Goal: Communication & Community: Answer question/provide support

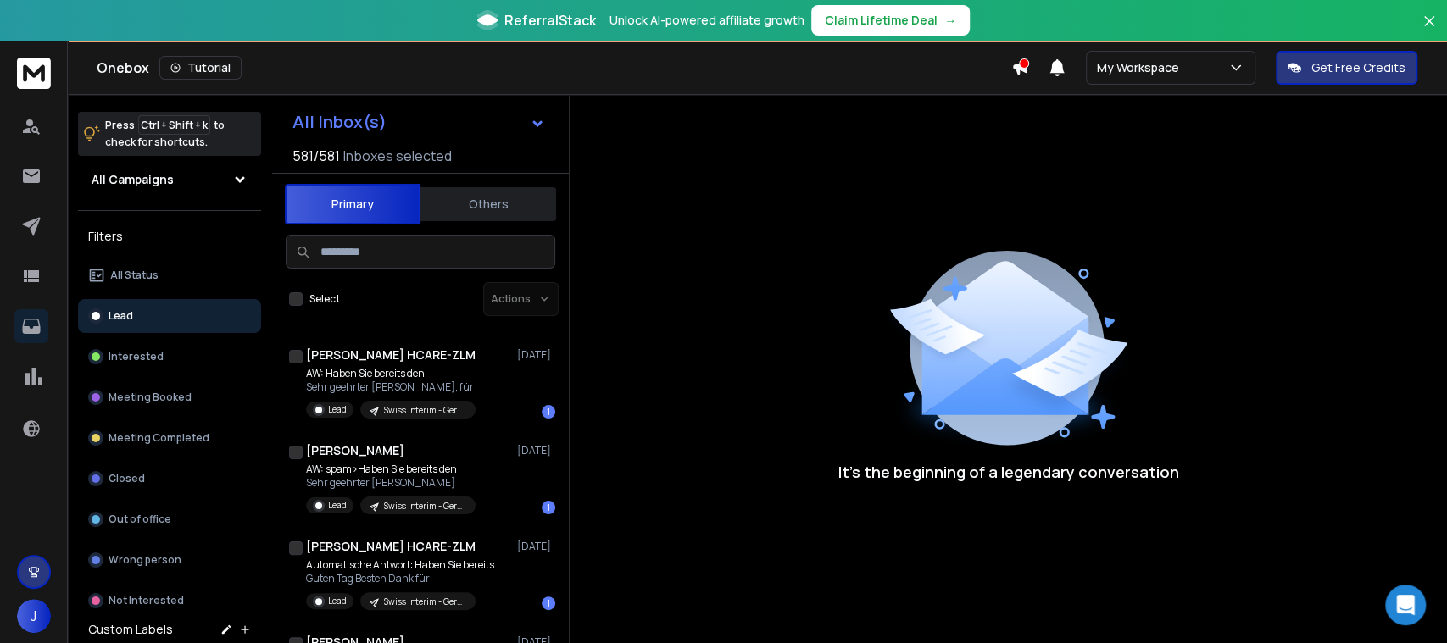
click at [181, 270] on button "All Status" at bounding box center [169, 275] width 183 height 34
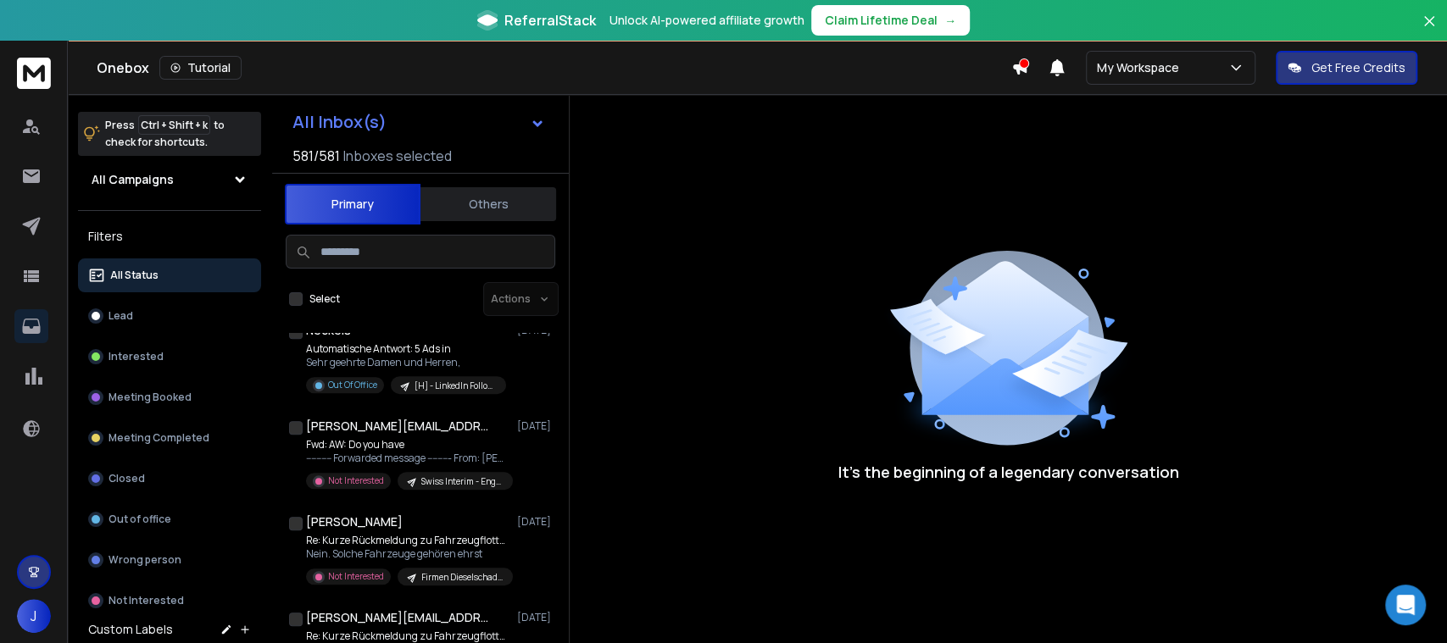
scroll to position [564, 0]
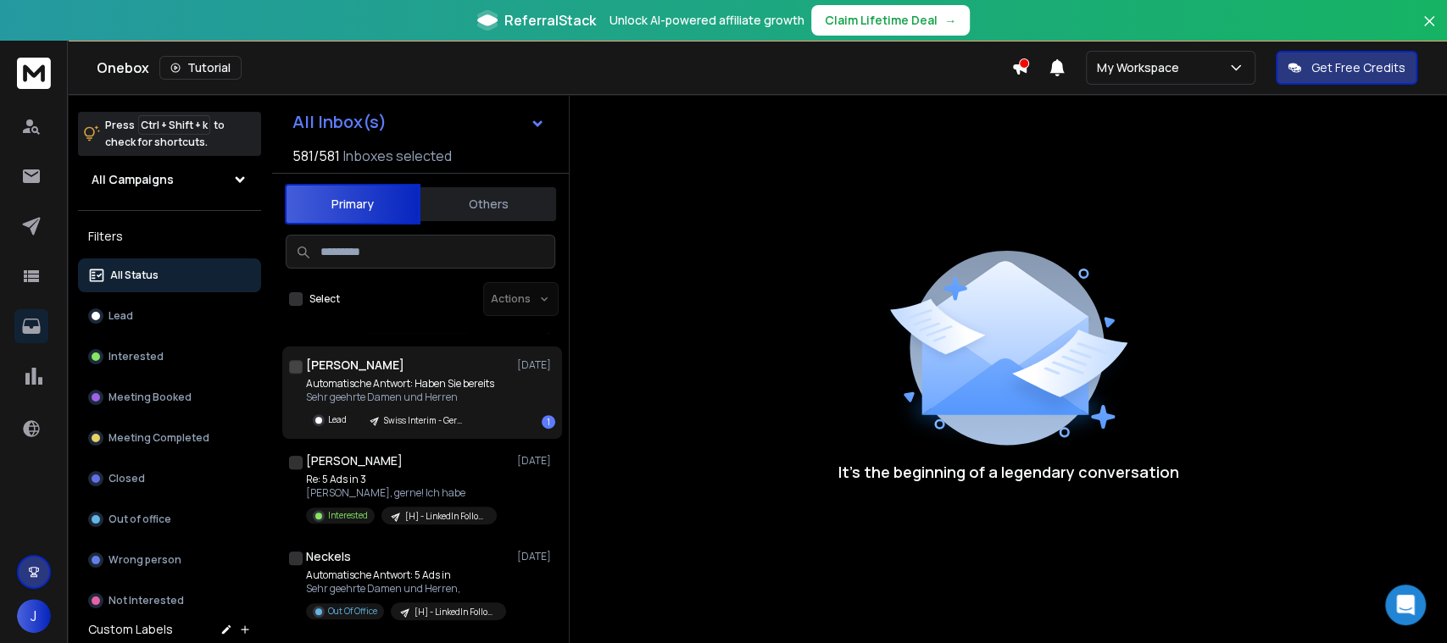
click at [494, 405] on div "Automatische Antwort: Haben Sie bereits Sehr geehrte Damen und Herren Lead Swis…" at bounding box center [400, 403] width 188 height 52
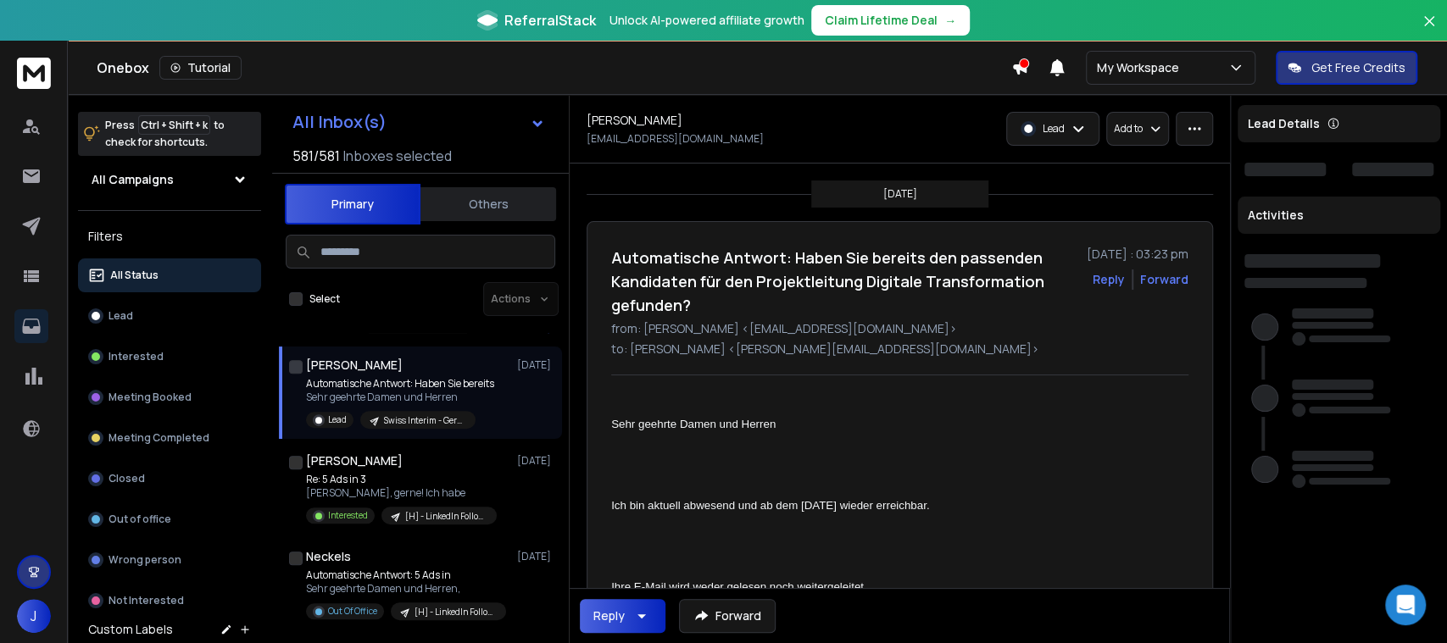
scroll to position [452, 0]
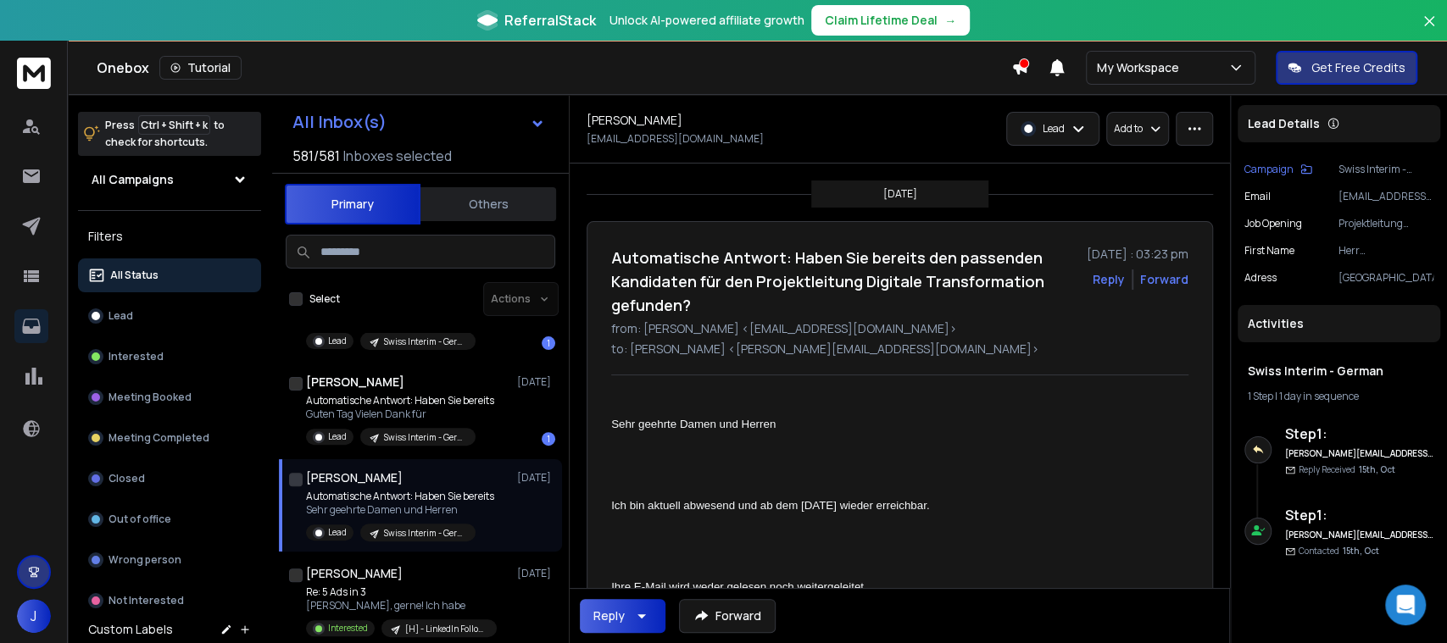
click at [1036, 134] on div "Lead" at bounding box center [1053, 129] width 92 height 32
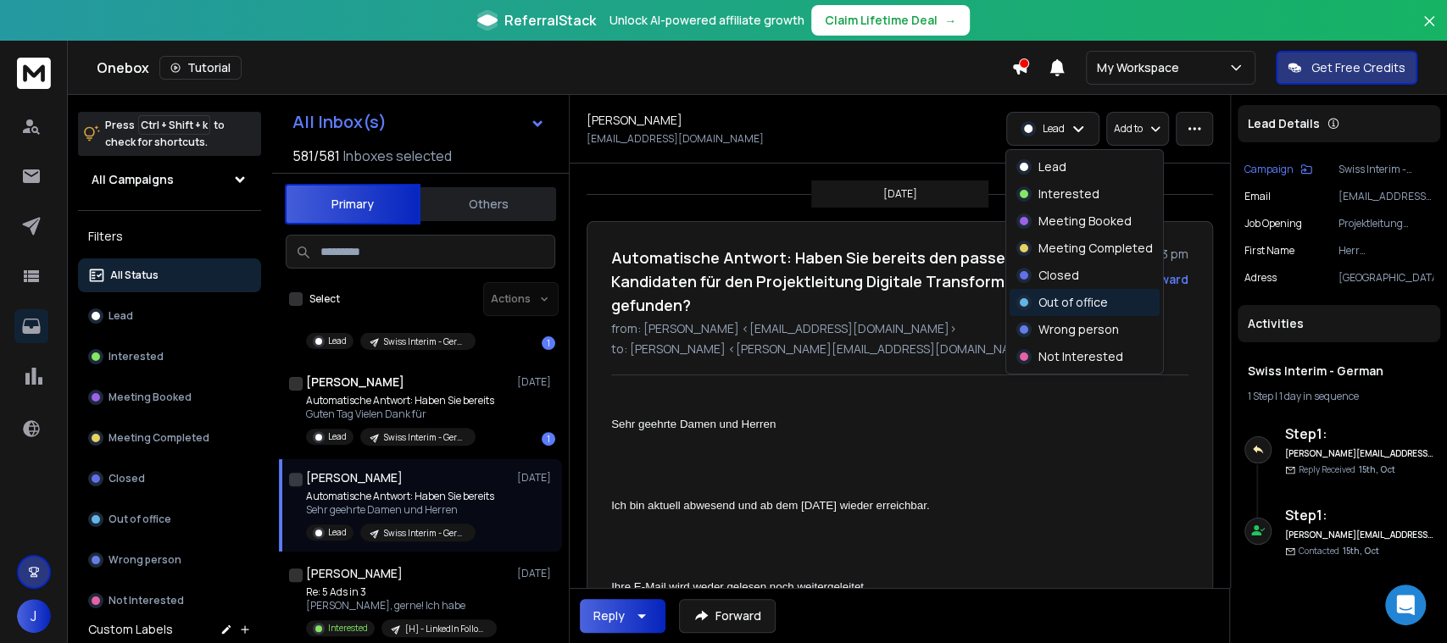
click at [1042, 300] on p "Out of office" at bounding box center [1072, 302] width 69 height 17
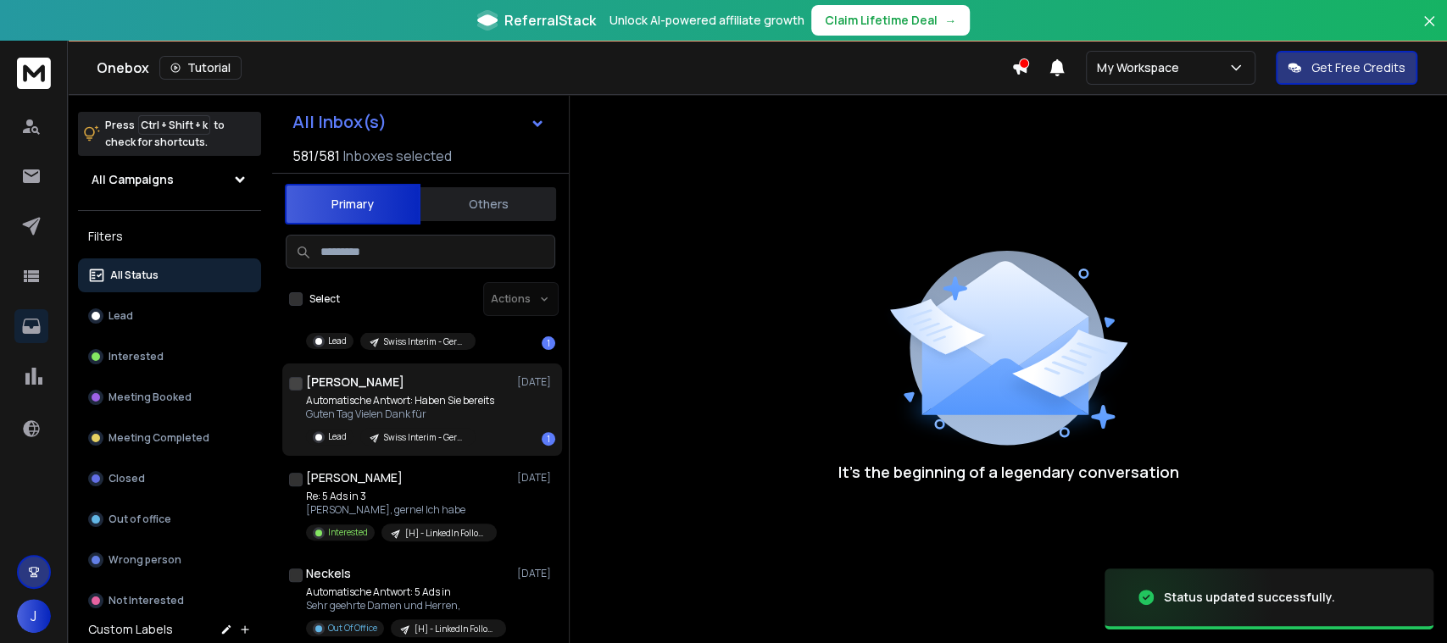
click at [517, 430] on div "Automatische Antwort: Haben Sie bereits Guten Tag Vielen Dank für Lead Swiss In…" at bounding box center [430, 420] width 249 height 52
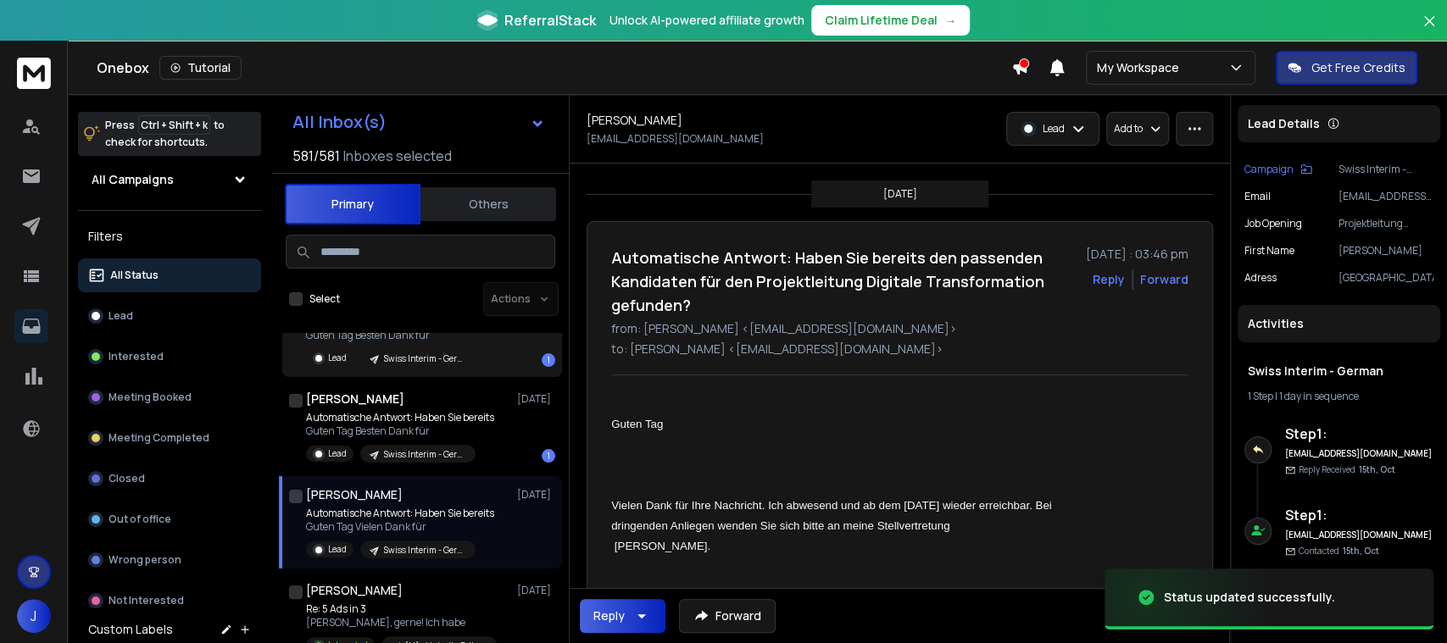
scroll to position [225, 0]
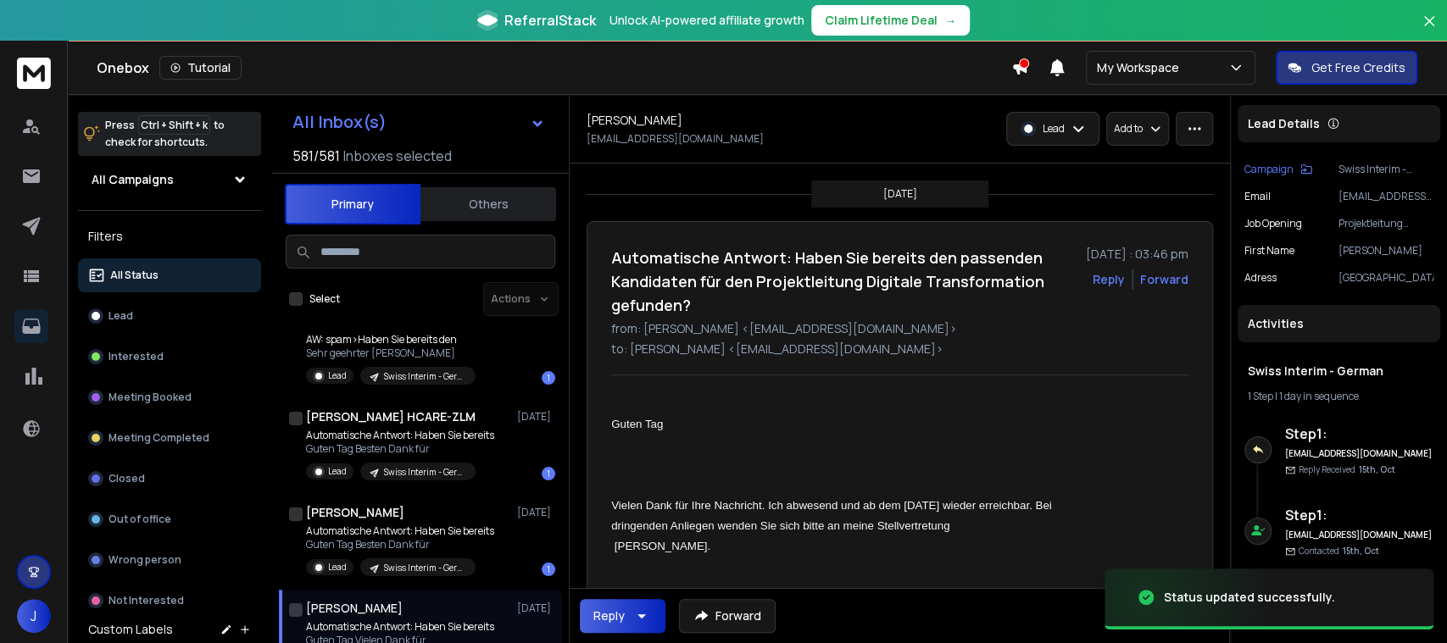
click at [638, 505] on span "Vielen Dank für Ihre Nachricht. Ich abwesend und ab dem [DATE] wieder erreichba…" at bounding box center [832, 525] width 443 height 53
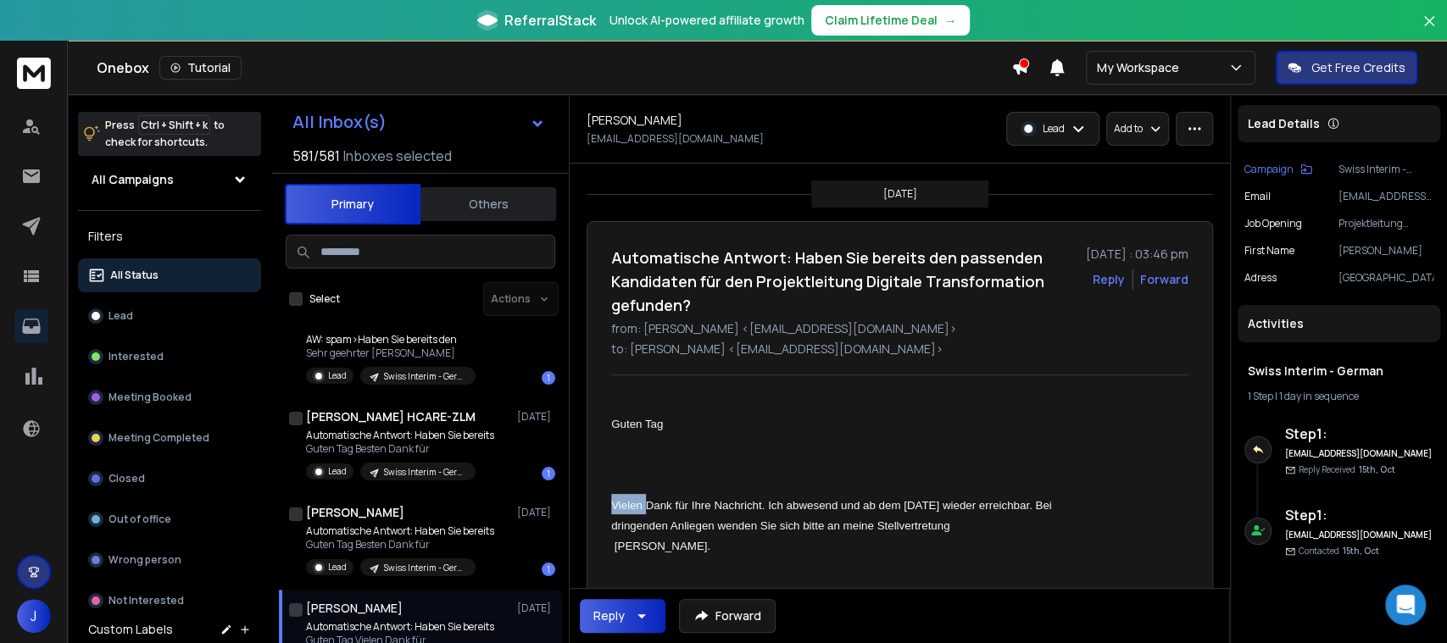
click at [638, 505] on span "Vielen Dank für Ihre Nachricht. Ich abwesend und ab dem [DATE] wieder erreichba…" at bounding box center [832, 525] width 443 height 53
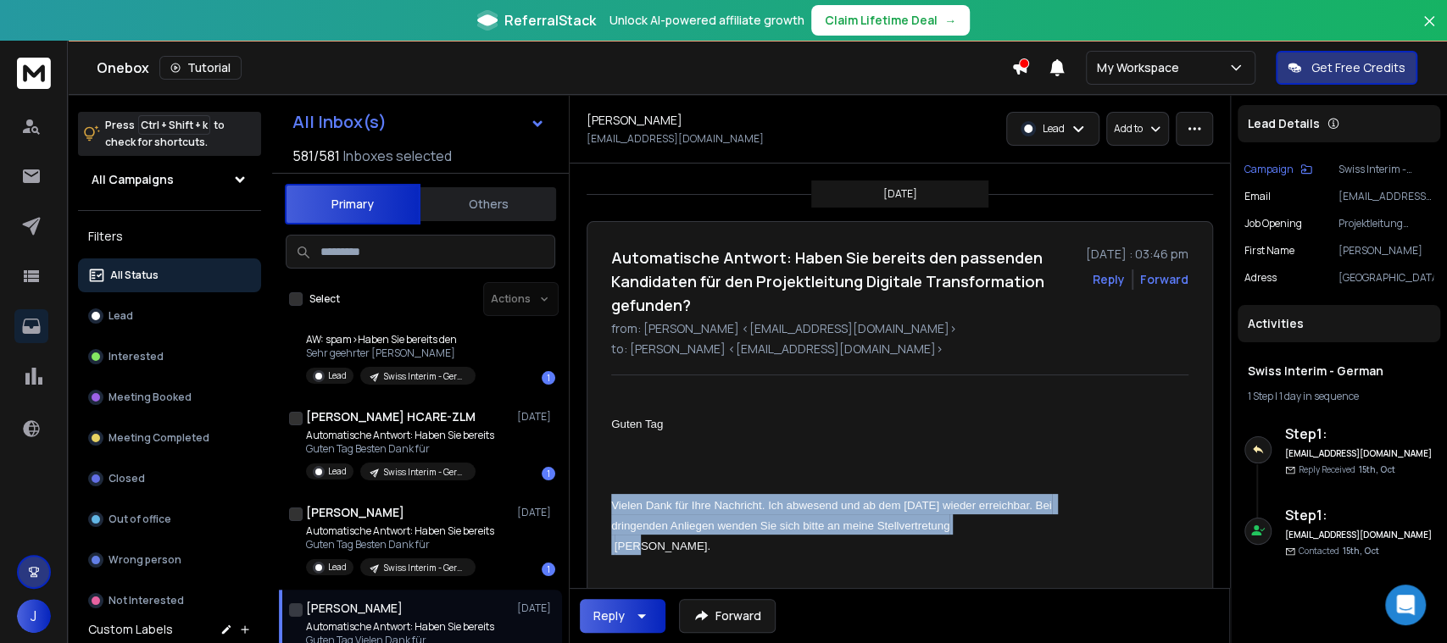
click at [638, 505] on span "Vielen Dank für Ihre Nachricht. Ich abwesend und ab dem [DATE] wieder erreichba…" at bounding box center [832, 525] width 443 height 53
click at [1041, 139] on div "Lead" at bounding box center [1053, 129] width 92 height 32
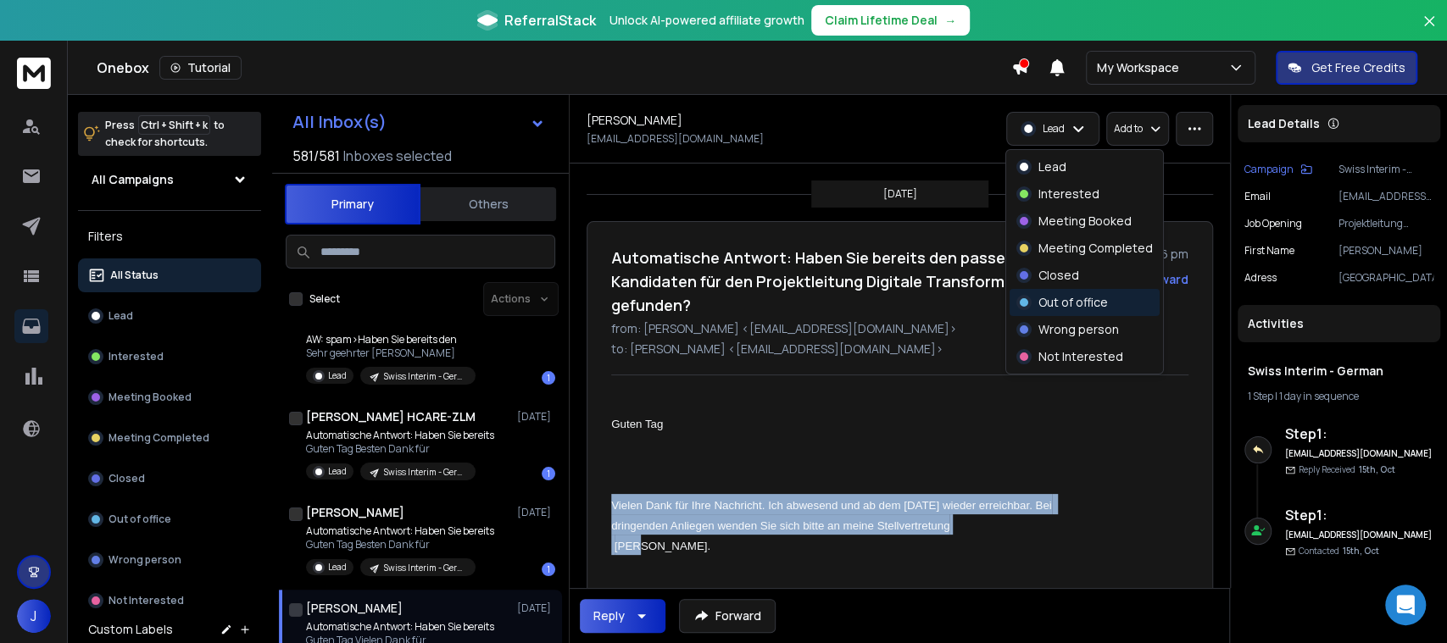
click at [1056, 304] on p "Out of office" at bounding box center [1072, 302] width 69 height 17
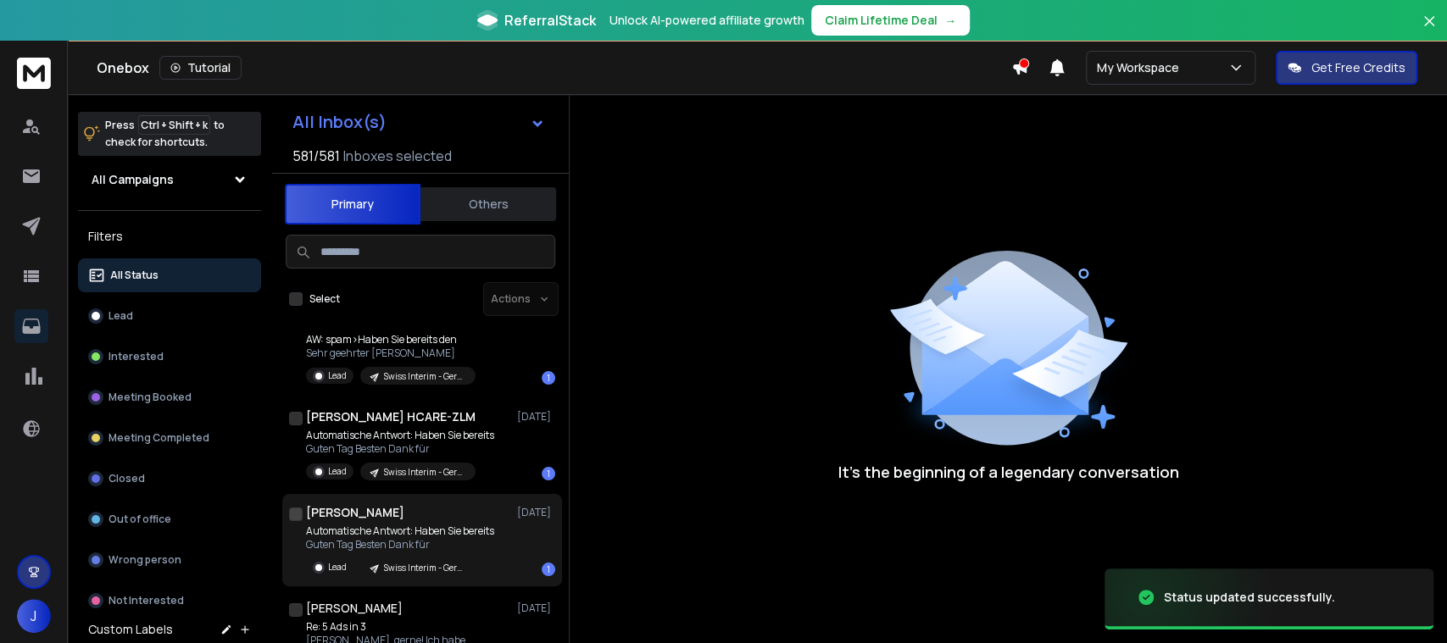
click at [509, 541] on div "Automatische Antwort: Haben Sie bereits Guten Tag Besten Dank für Lead Swiss In…" at bounding box center [430, 551] width 249 height 52
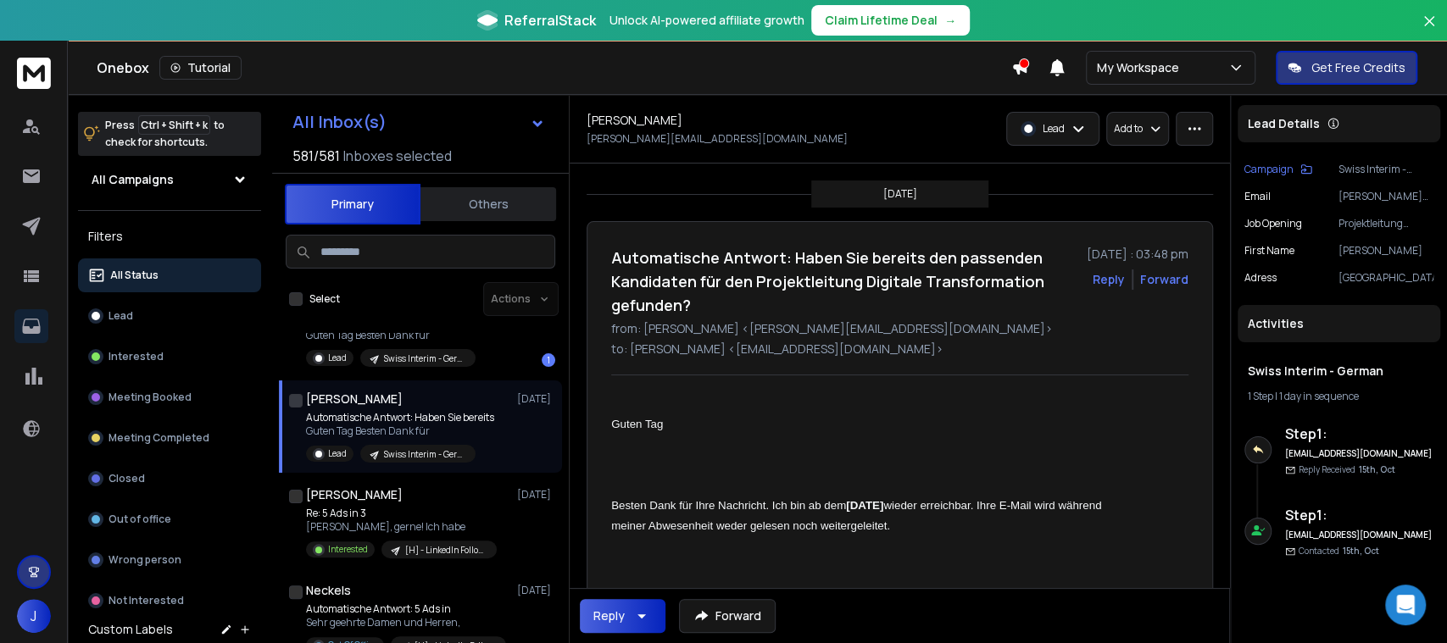
scroll to position [113, 0]
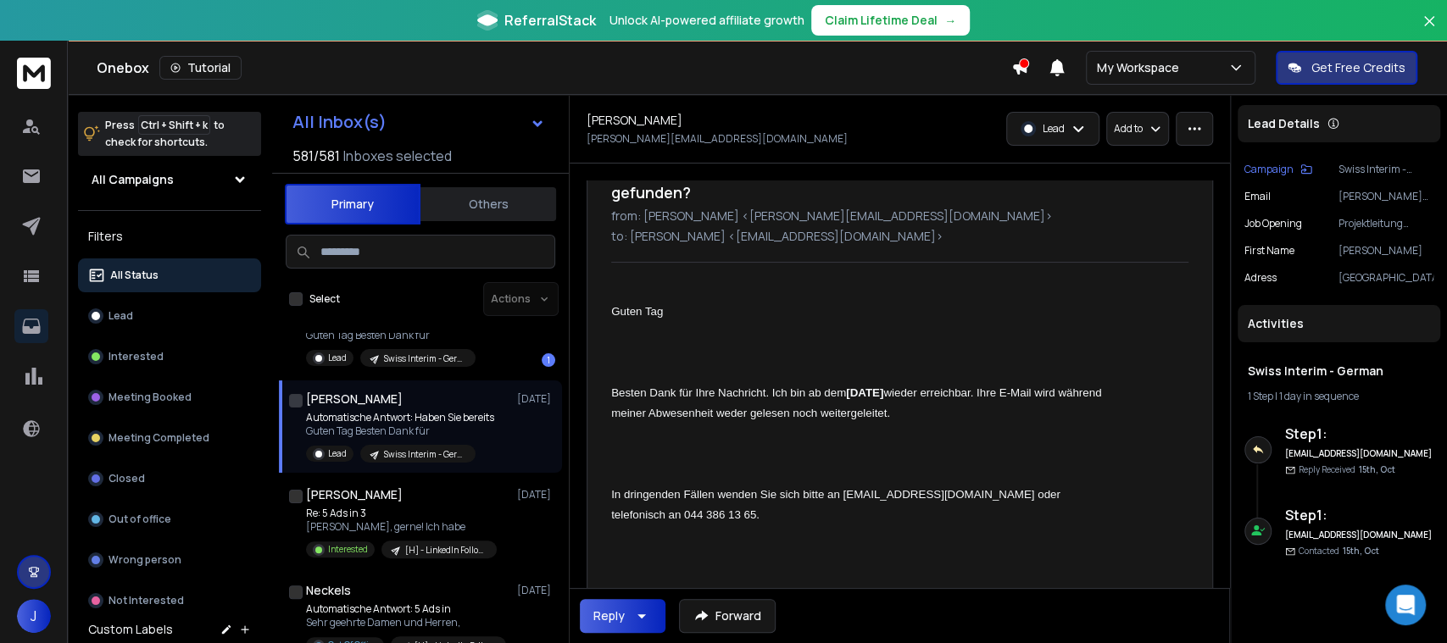
click at [1042, 125] on p "Lead" at bounding box center [1053, 129] width 22 height 14
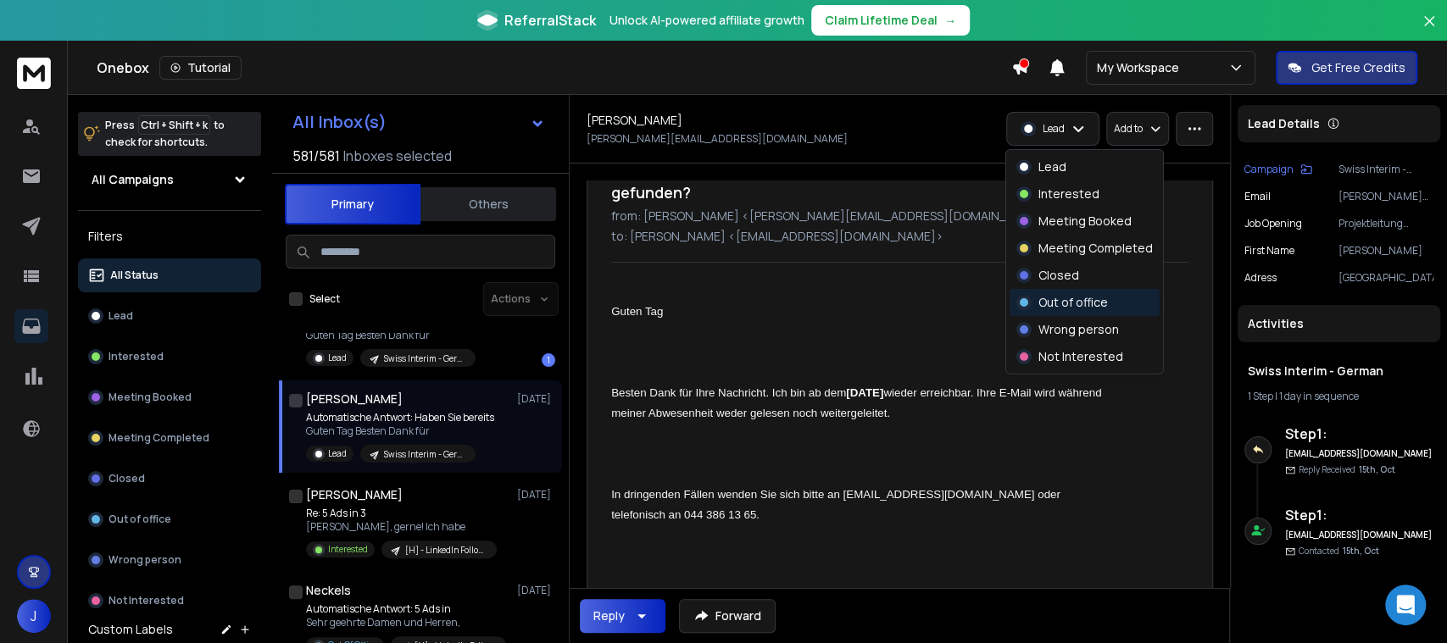
click at [1070, 299] on p "Out of office" at bounding box center [1072, 302] width 69 height 17
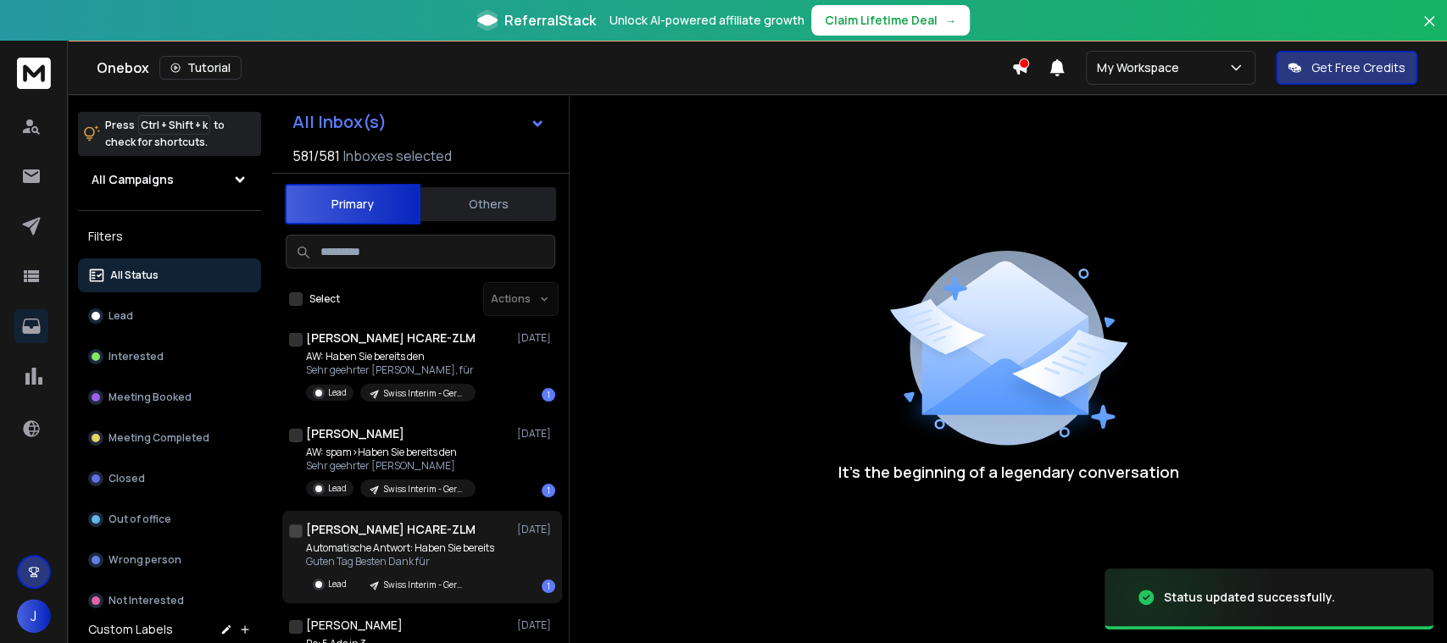
click at [507, 527] on div "[PERSON_NAME] HCARE-ZLM [DATE]" at bounding box center [430, 529] width 249 height 17
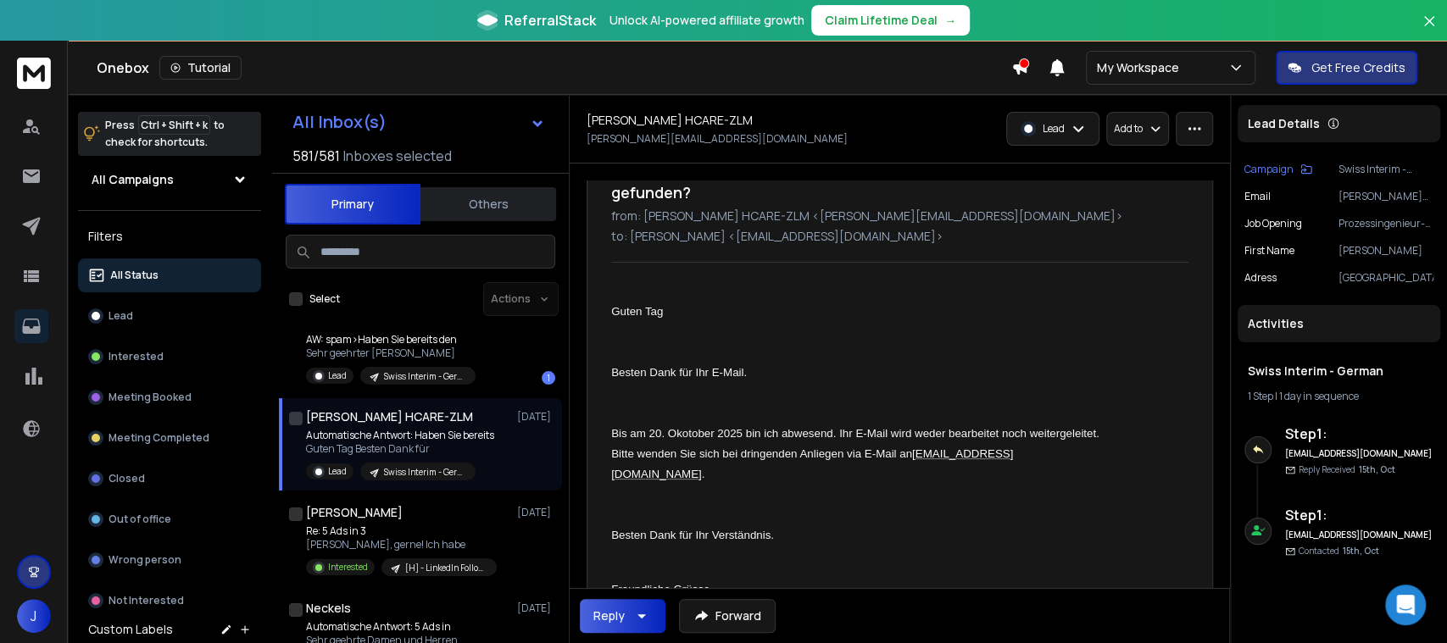
click at [1023, 134] on div at bounding box center [1027, 128] width 15 height 15
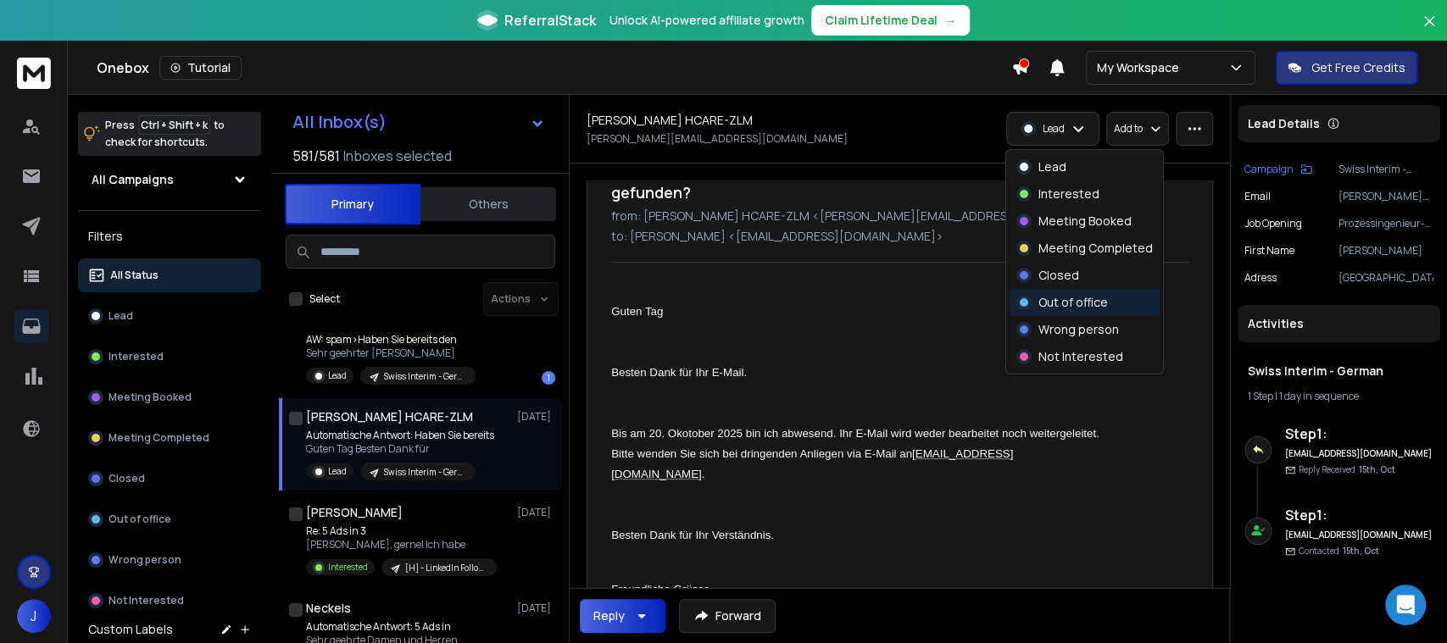
click at [1055, 302] on p "Out of office" at bounding box center [1072, 302] width 69 height 17
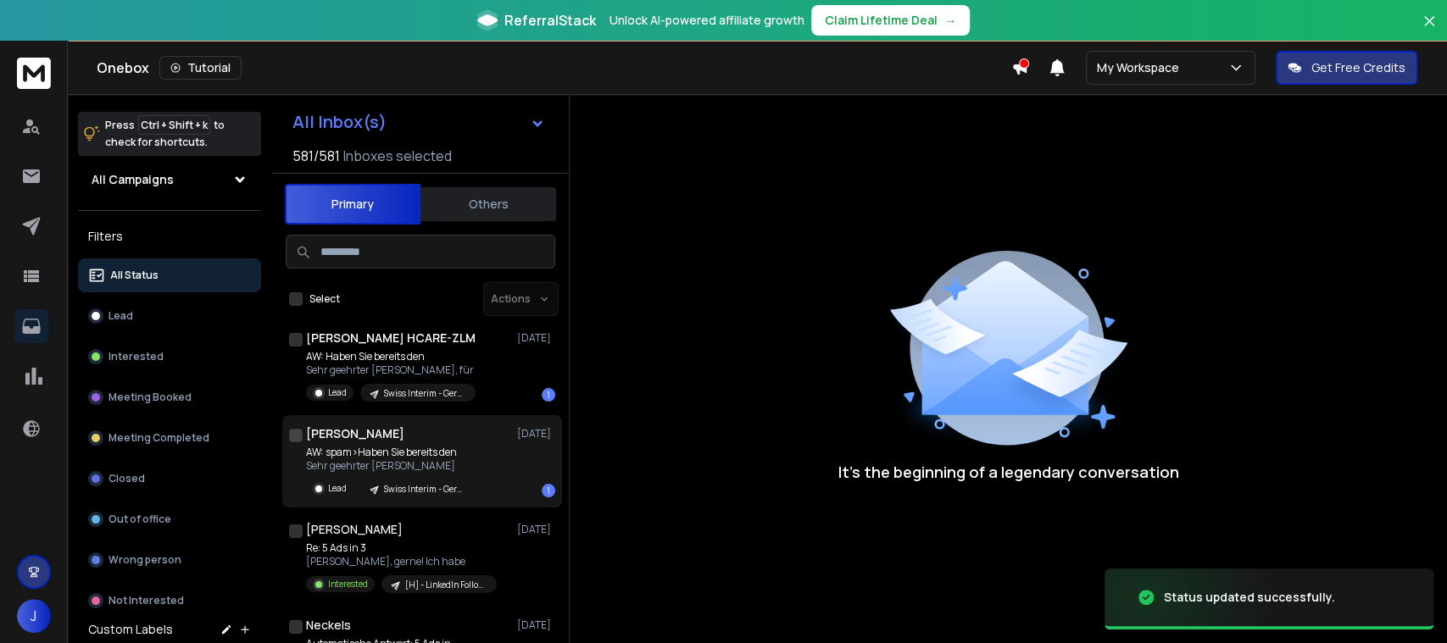
click at [482, 469] on div "AW: spam>Haben Sie bereits den Sehr geehrter [PERSON_NAME] Lead Swiss Interim -…" at bounding box center [430, 472] width 249 height 52
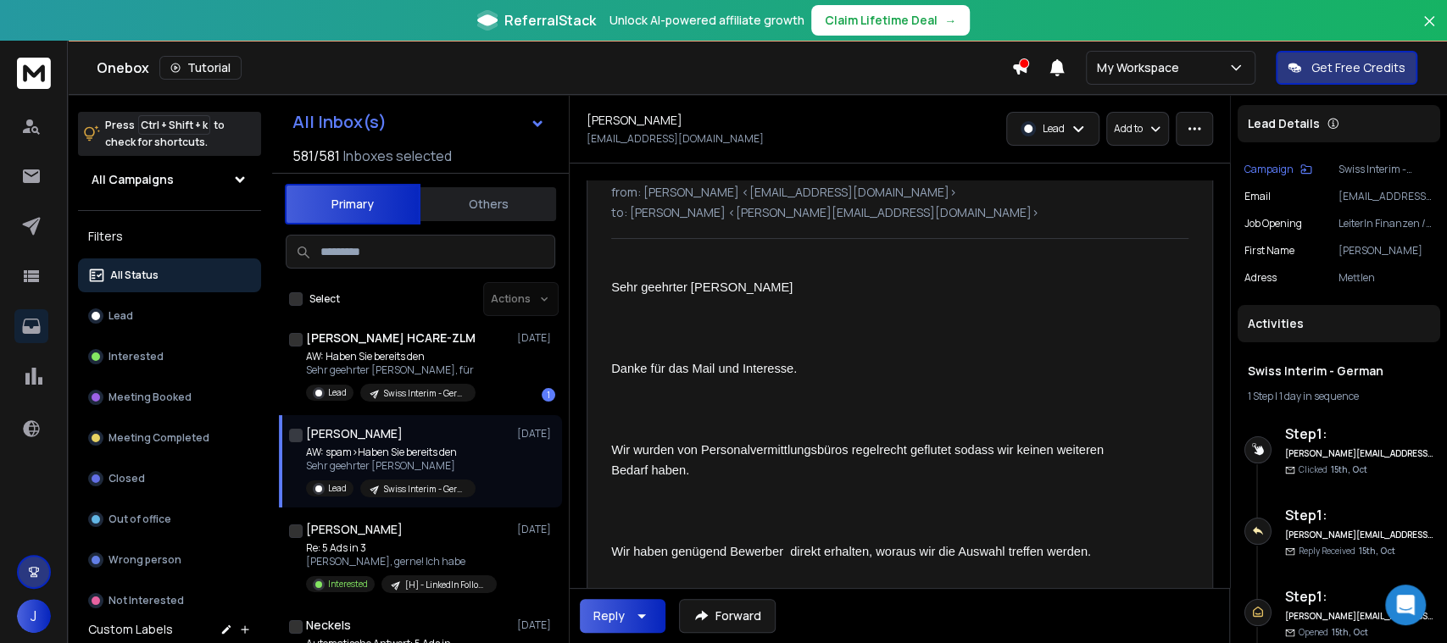
click at [649, 450] on span "Wir wurden von Personalvermittlungsbüros regelrecht geflutet sodass wir keinen …" at bounding box center [859, 460] width 496 height 34
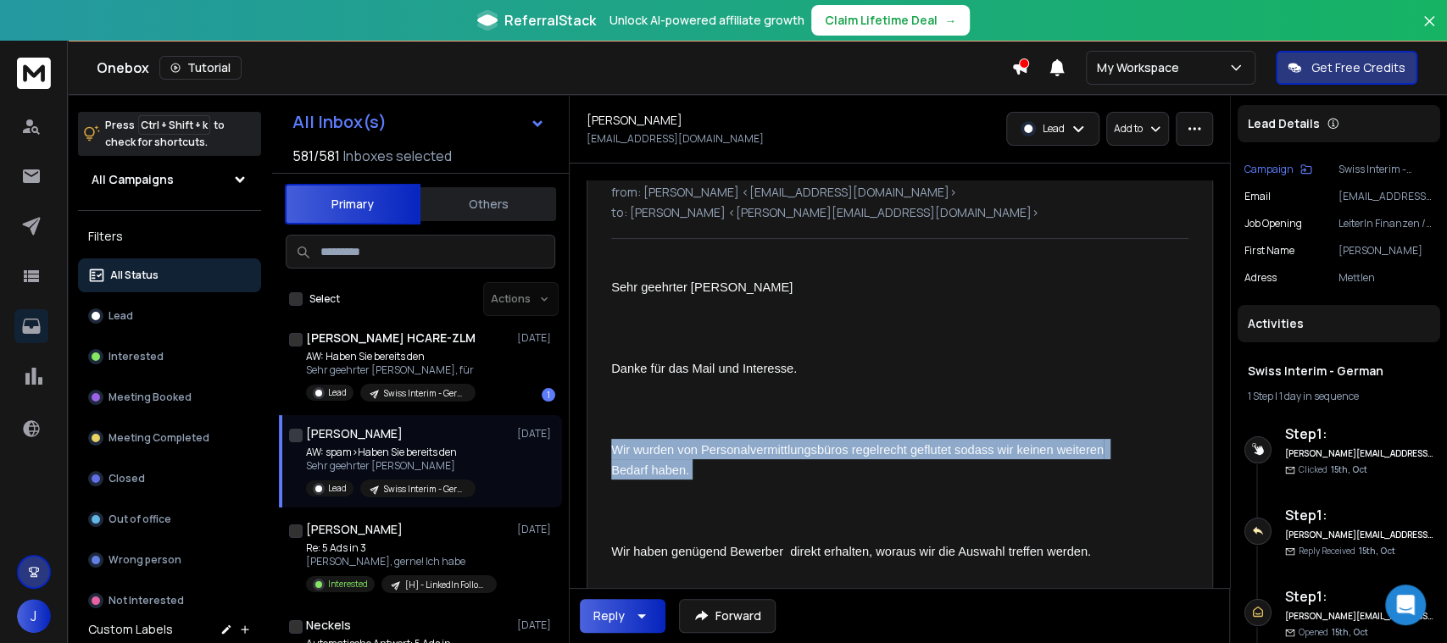
click at [649, 450] on span "Wir wurden von Personalvermittlungsbüros regelrecht geflutet sodass wir keinen …" at bounding box center [859, 460] width 496 height 34
copy span "Wir wurden von Personalvermittlungsbüros regelrecht geflutet sodass wir keinen …"
click at [1017, 135] on div "Lead" at bounding box center [1053, 129] width 92 height 32
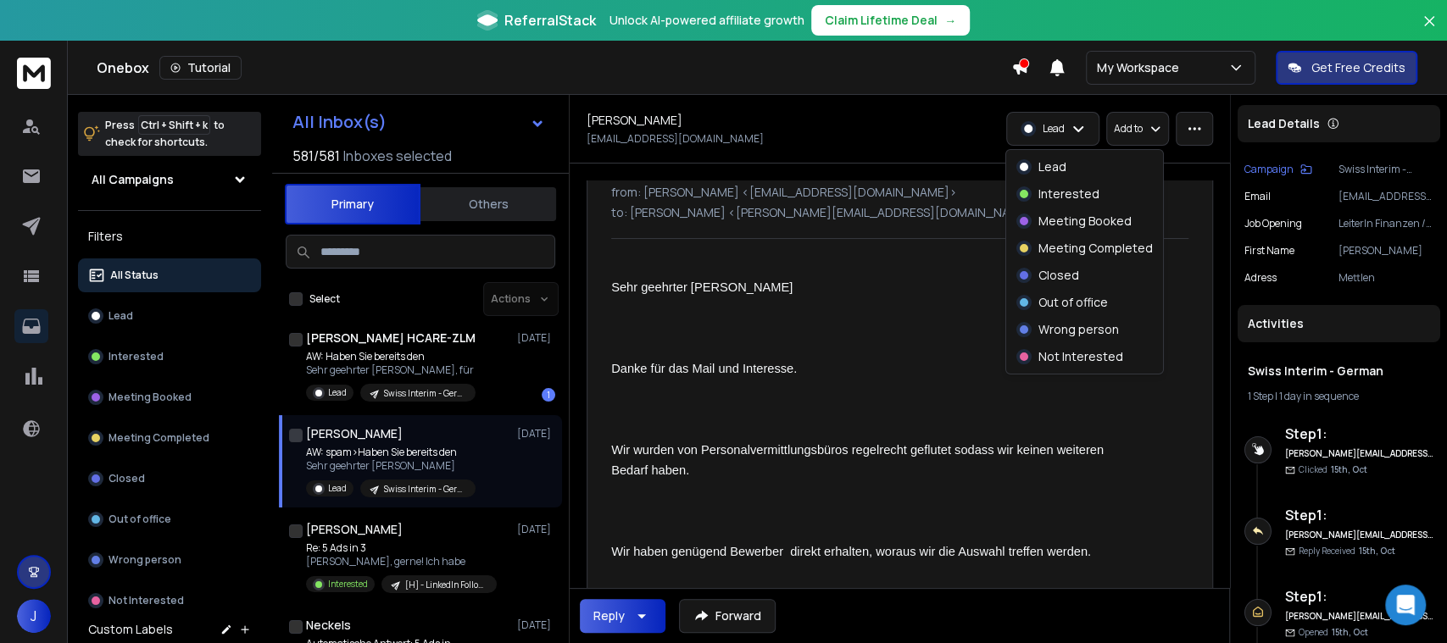
click at [921, 369] on p "Danke für das Mail und Interesse." at bounding box center [858, 368] width 495 height 20
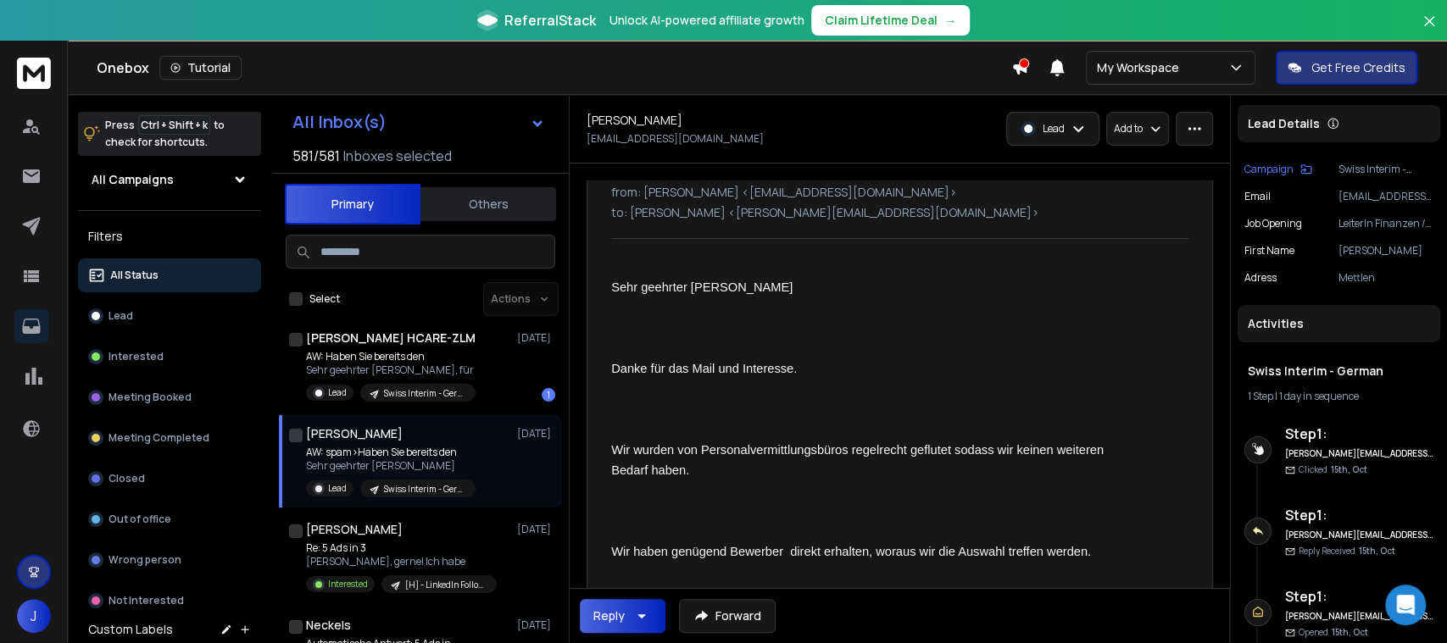
scroll to position [0, 0]
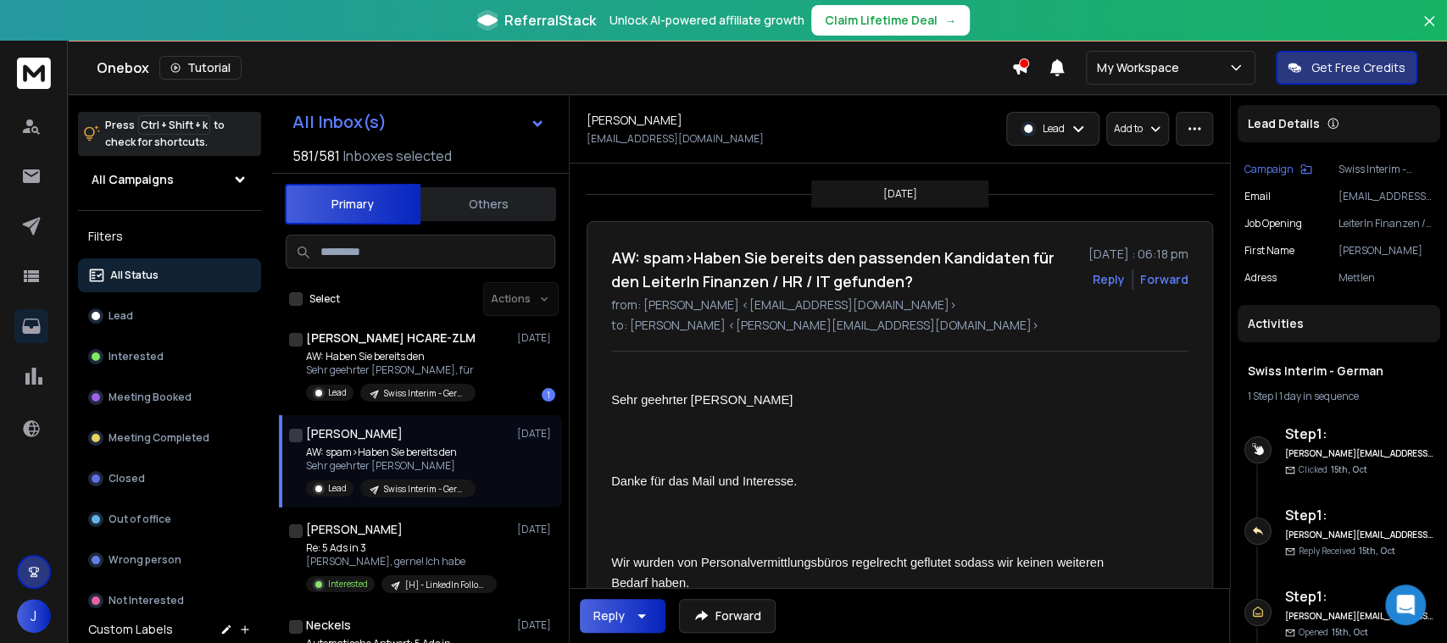
click at [1172, 281] on div "Forward" at bounding box center [1164, 279] width 48 height 17
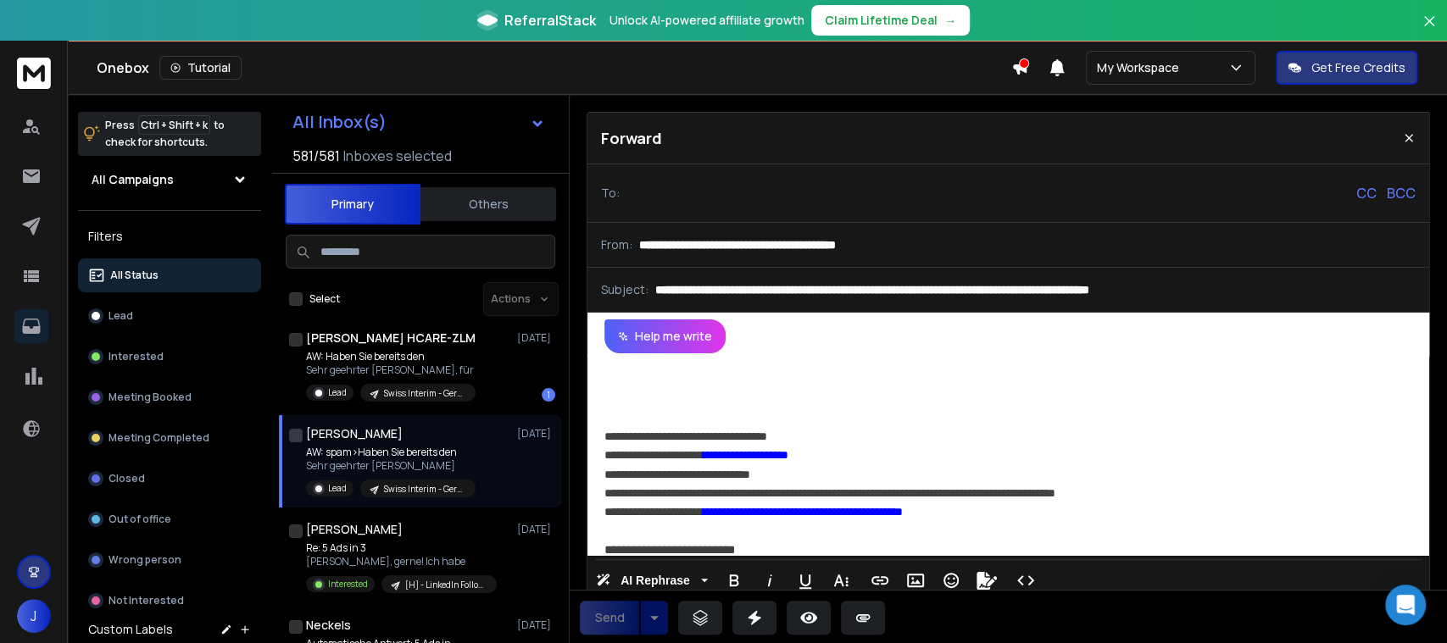
click at [664, 174] on div "To: CC BCC" at bounding box center [1007, 193] width 841 height 58
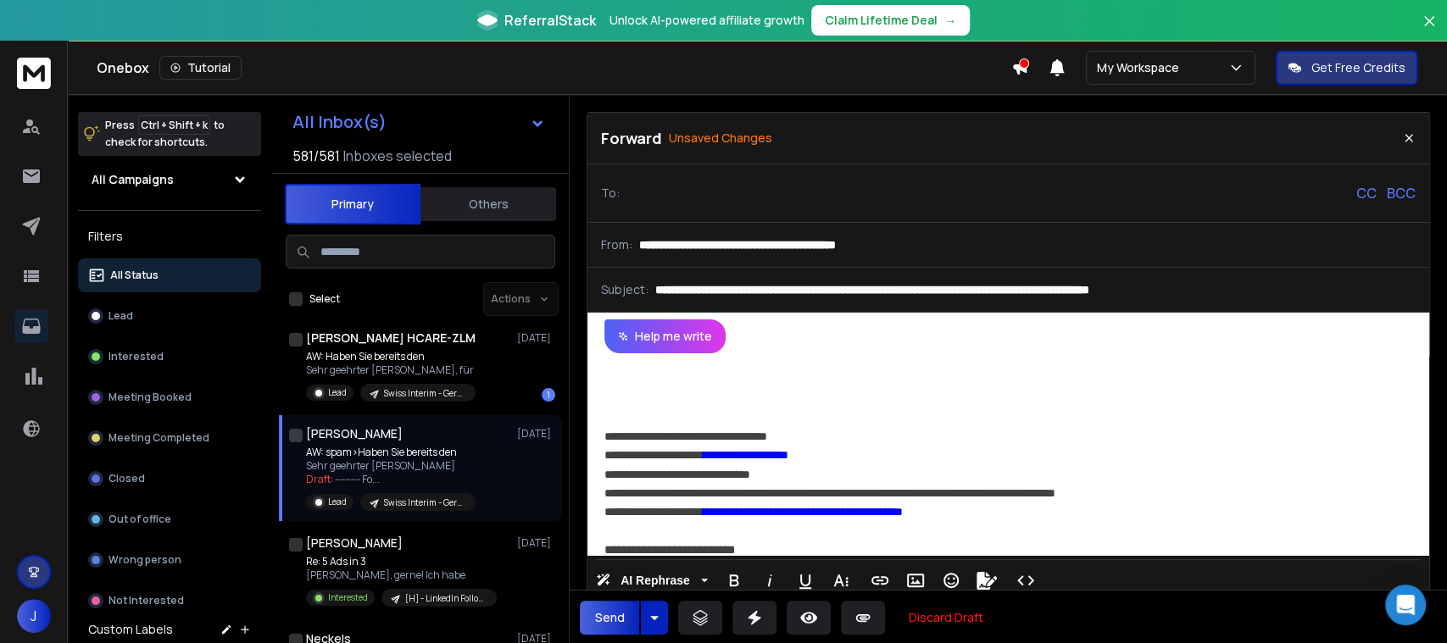
click at [693, 203] on input at bounding box center [685, 193] width 119 height 31
type input "**********"
click at [610, 621] on button "Send" at bounding box center [609, 618] width 59 height 34
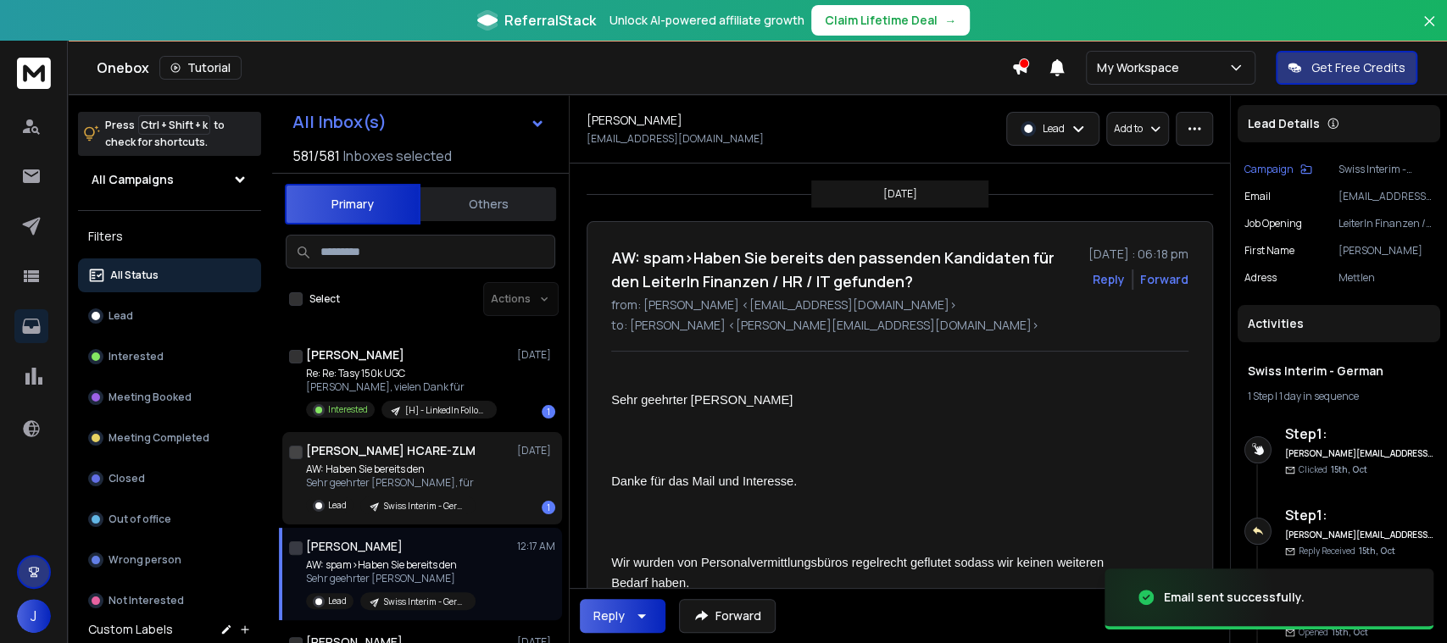
click at [511, 502] on div "AW: Haben Sie bereits den Sehr geehrter [PERSON_NAME], für Lead Swiss Interim -…" at bounding box center [430, 489] width 249 height 52
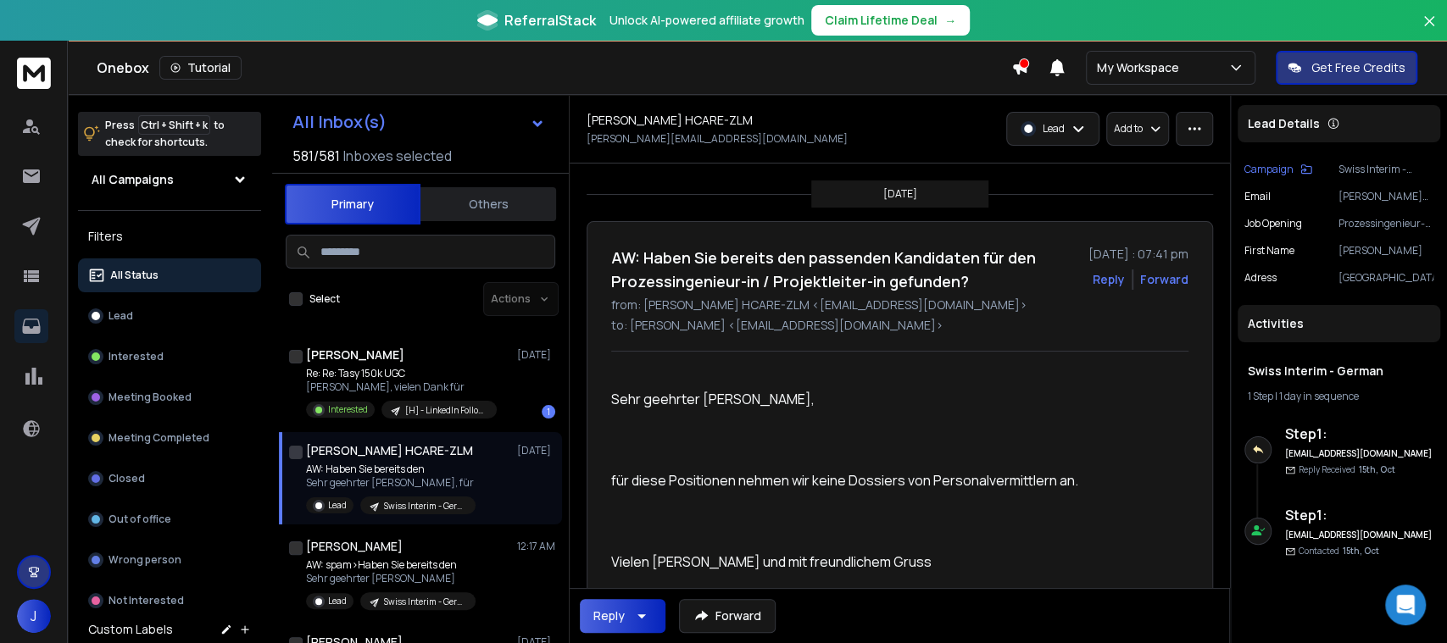
click at [671, 487] on span "für diese Positionen nehmen wir keine Dossiers von Personalvermittlern an." at bounding box center [844, 480] width 467 height 19
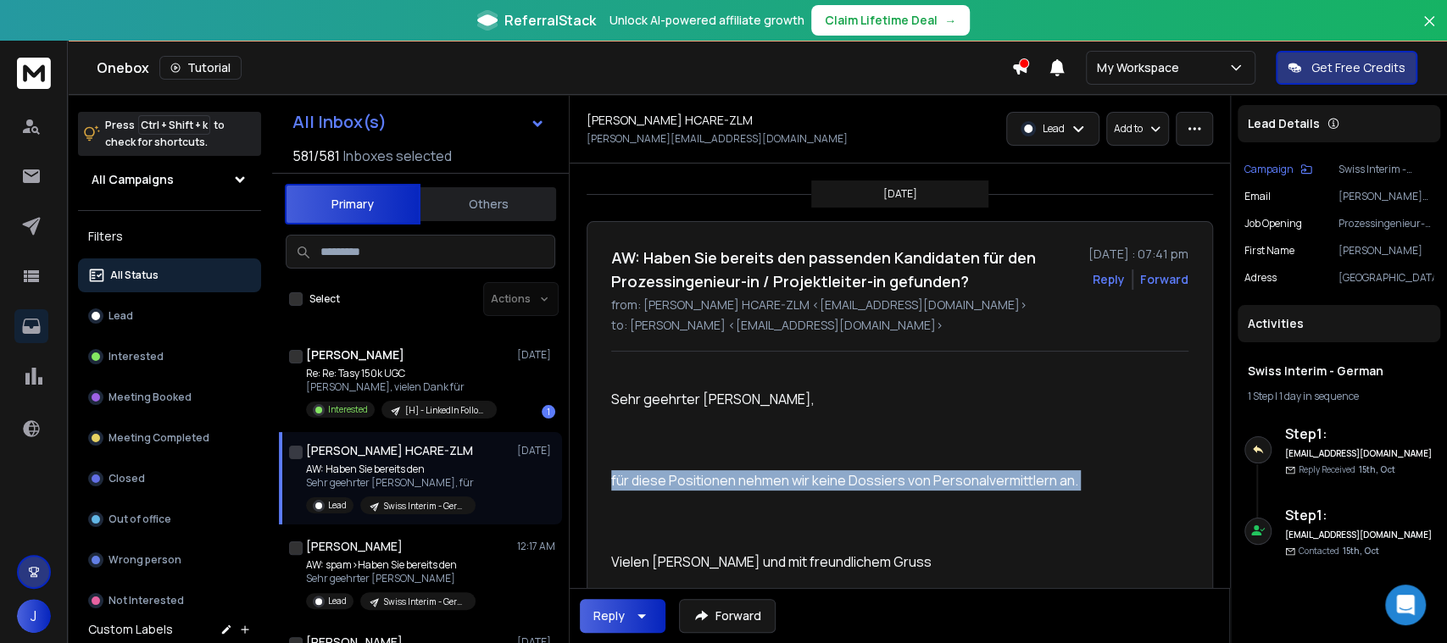
click at [671, 487] on span "für diese Positionen nehmen wir keine Dossiers von Personalvermittlern an." at bounding box center [844, 480] width 467 height 19
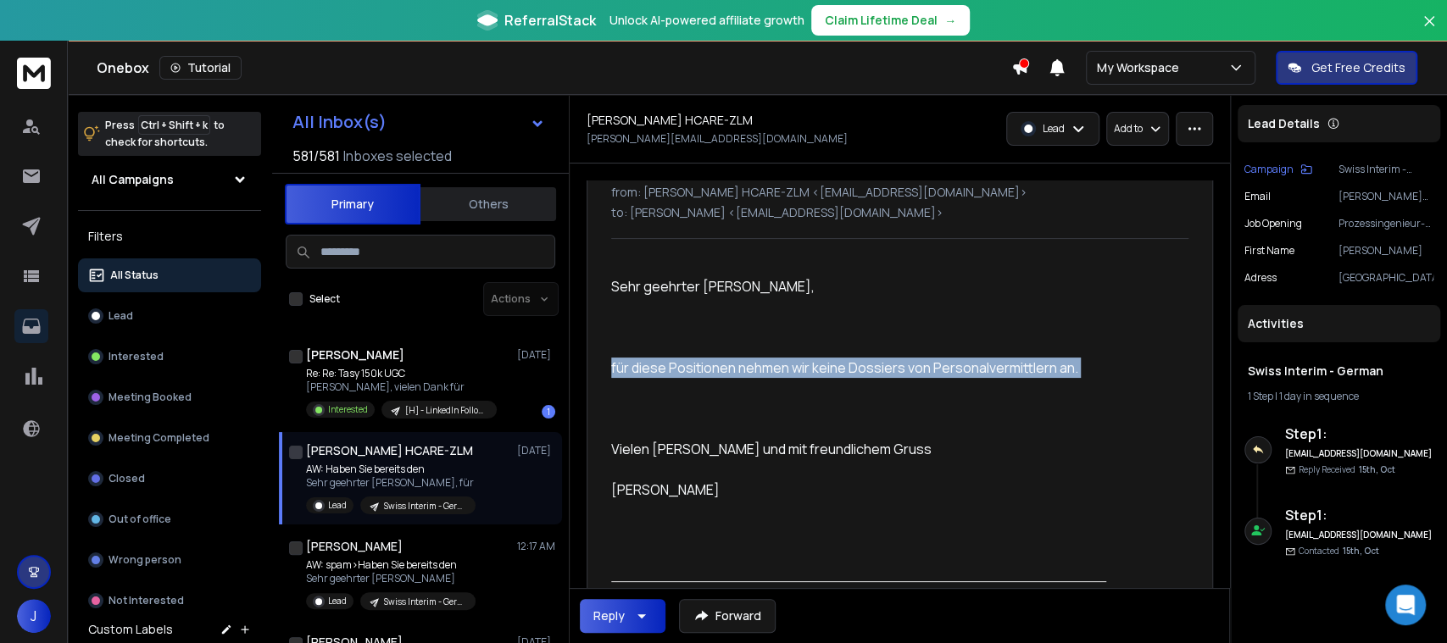
copy span "für diese Positionen nehmen wir keine Dossiers von Personalvermittlern an."
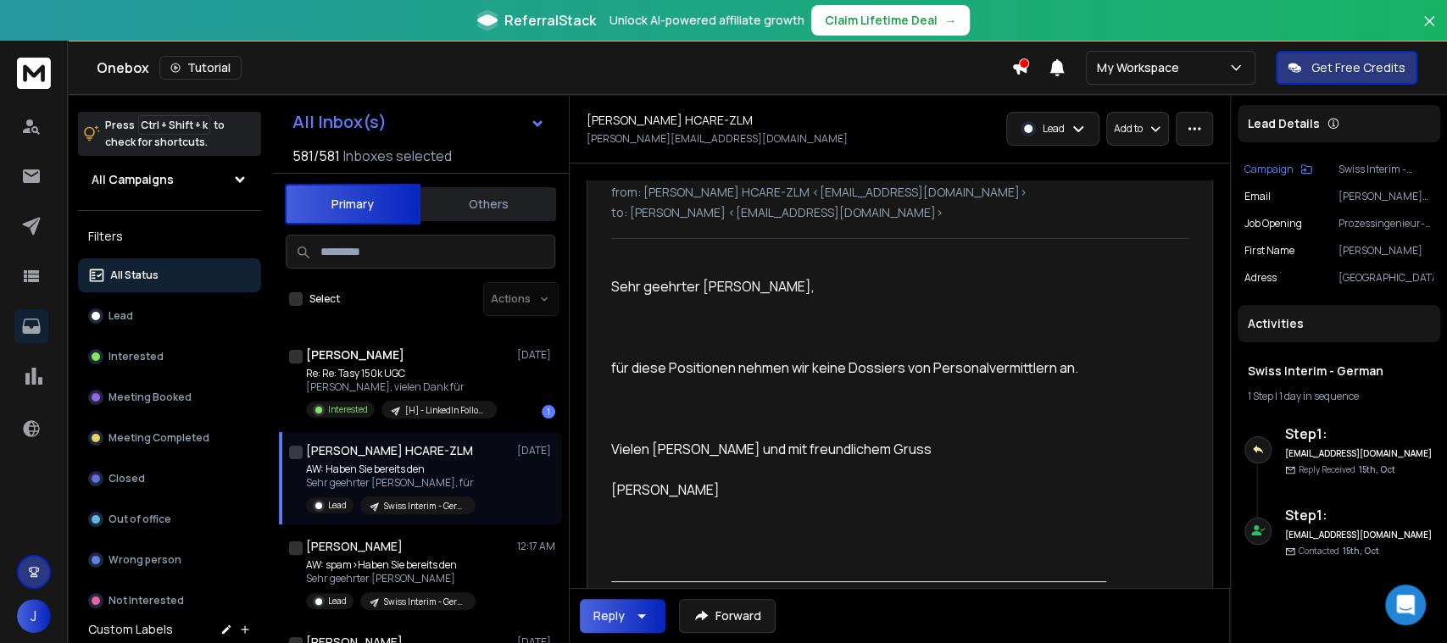
click at [911, 400] on p at bounding box center [858, 408] width 495 height 20
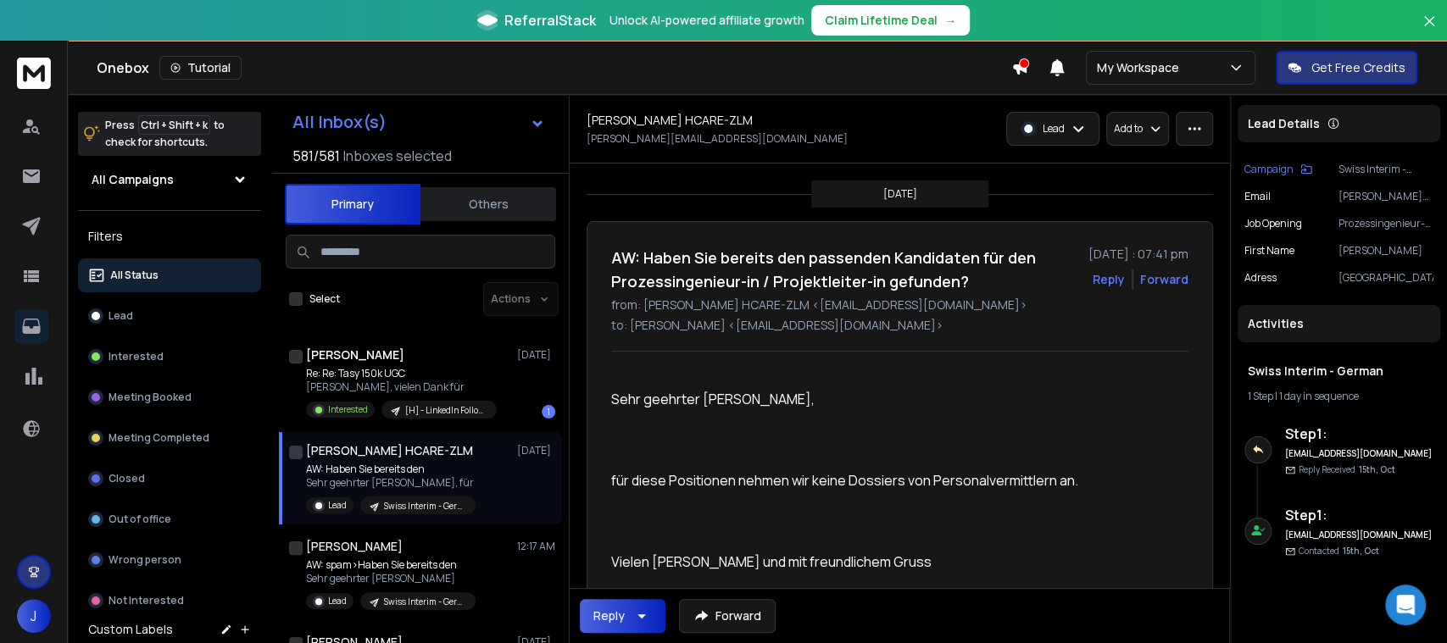
click at [1180, 276] on div "Forward" at bounding box center [1164, 279] width 48 height 17
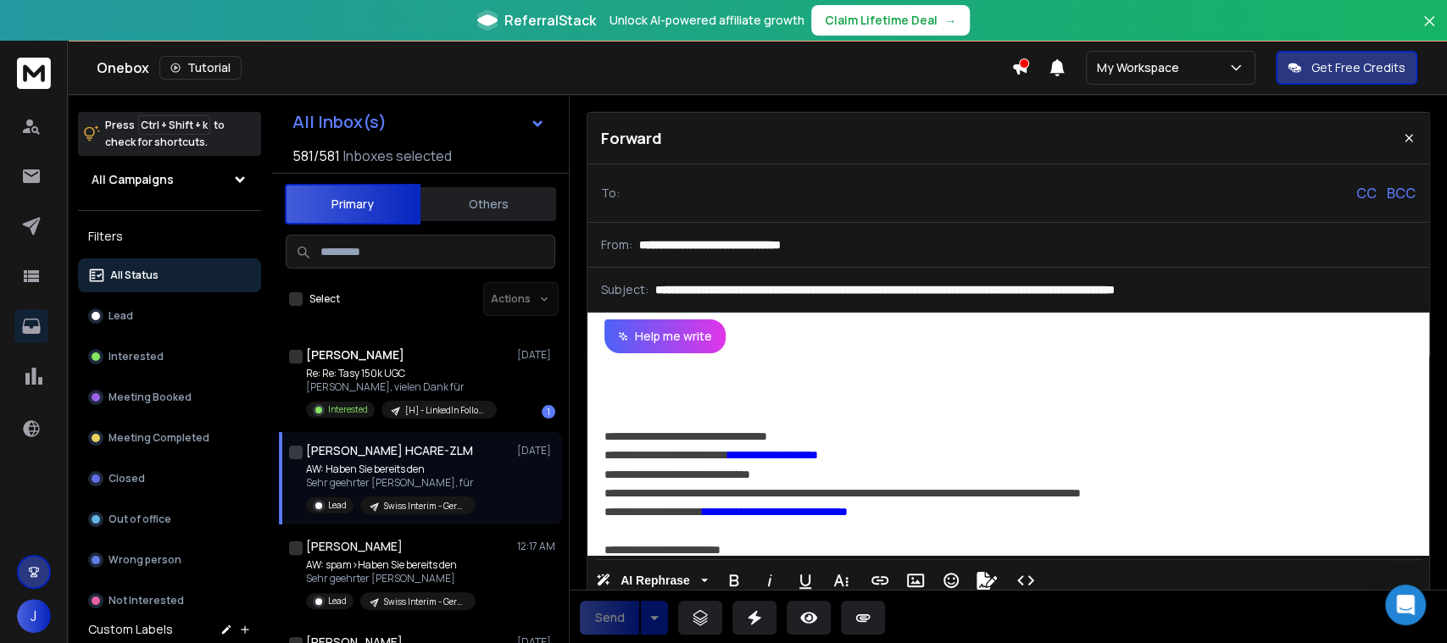
drag, startPoint x: 678, startPoint y: 191, endPoint x: 691, endPoint y: 197, distance: 14.8
click at [679, 192] on input at bounding box center [685, 193] width 119 height 31
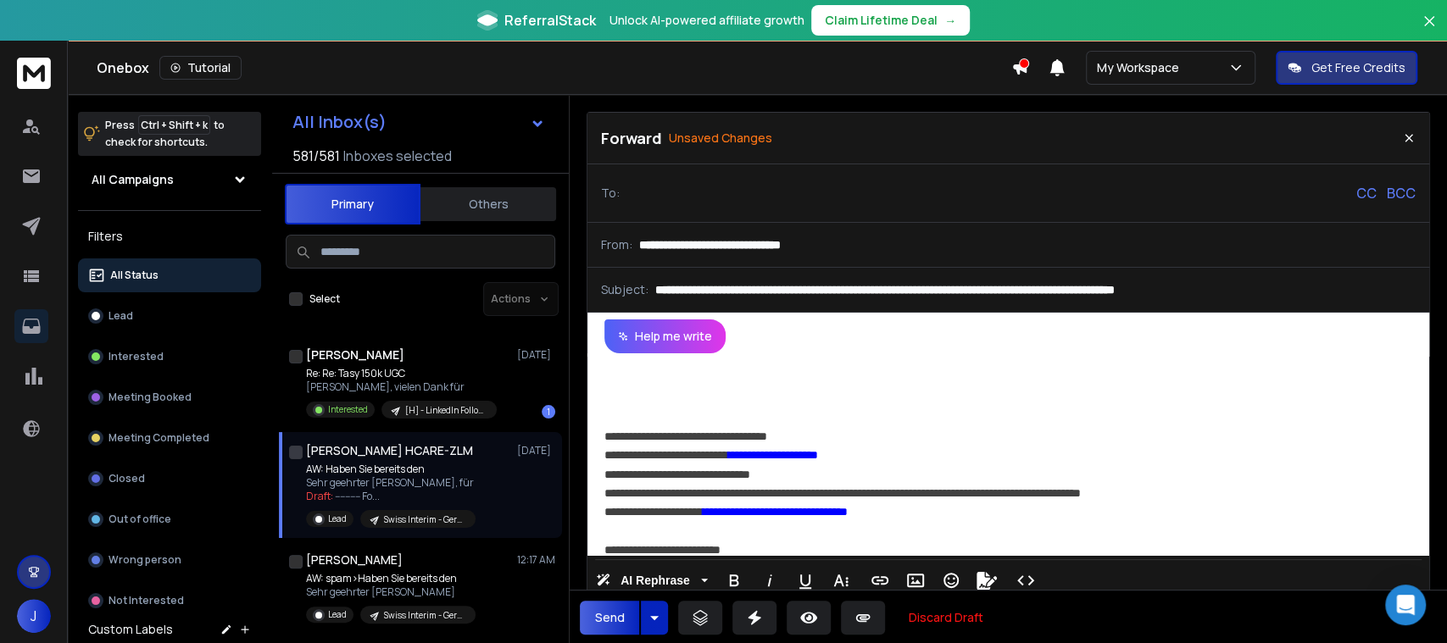
type input "**********"
click at [602, 623] on button "Send" at bounding box center [609, 618] width 59 height 34
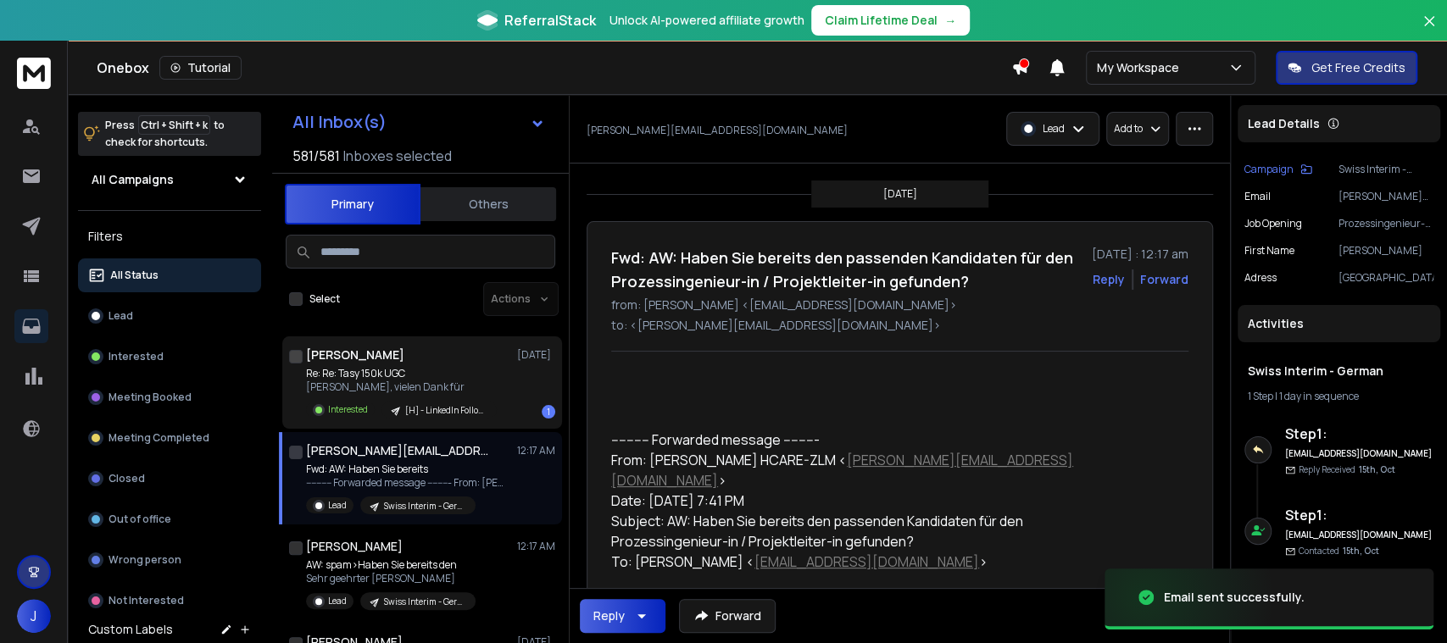
click at [455, 375] on p "Re: Re: Tasy 150k UGC" at bounding box center [401, 374] width 191 height 14
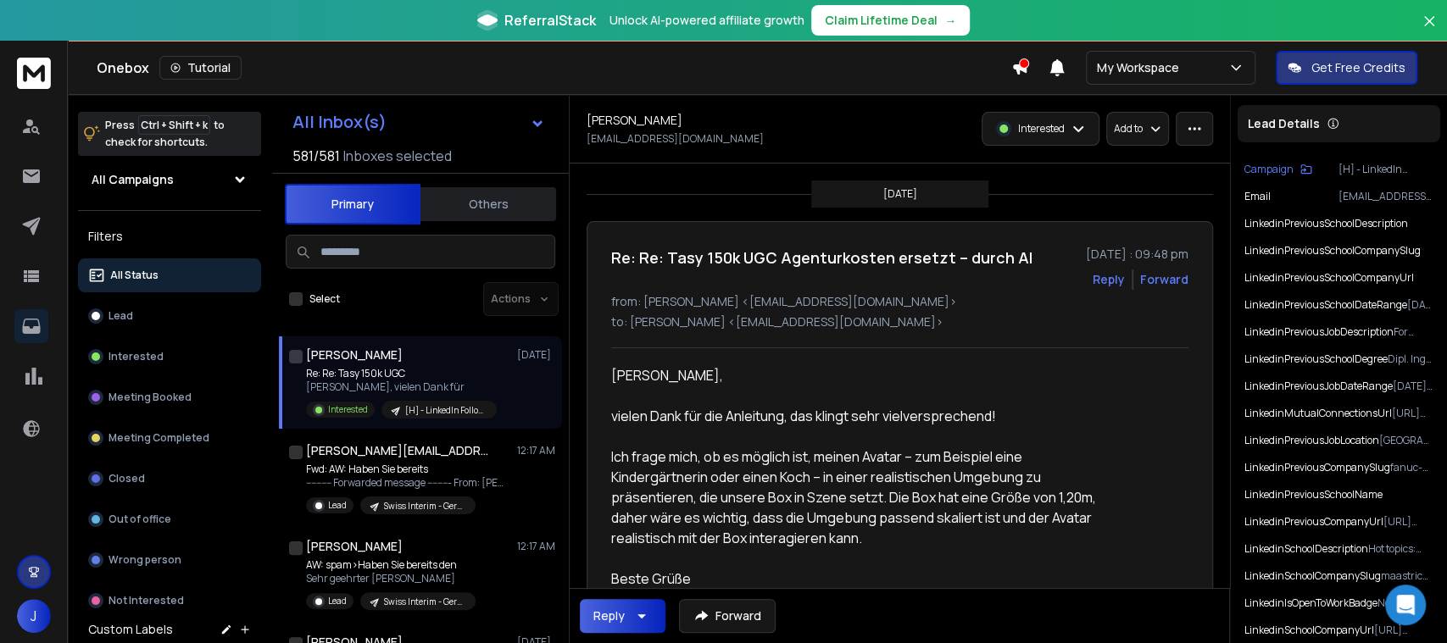
scroll to position [113, 0]
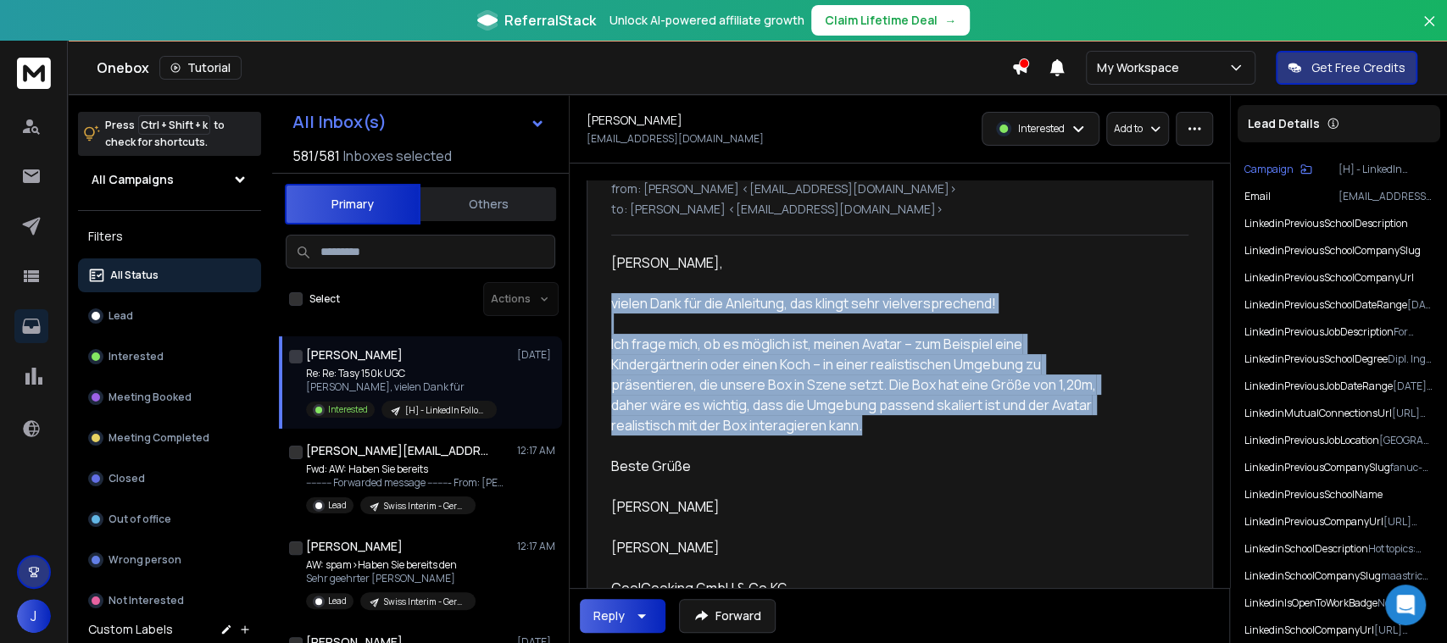
drag, startPoint x: 630, startPoint y: 297, endPoint x: 903, endPoint y: 430, distance: 304.3
copy div "vielen Dank für die Anleitung, das klingt sehr vielversprechend! Ich frage mich…"
